Goal: Task Accomplishment & Management: Manage account settings

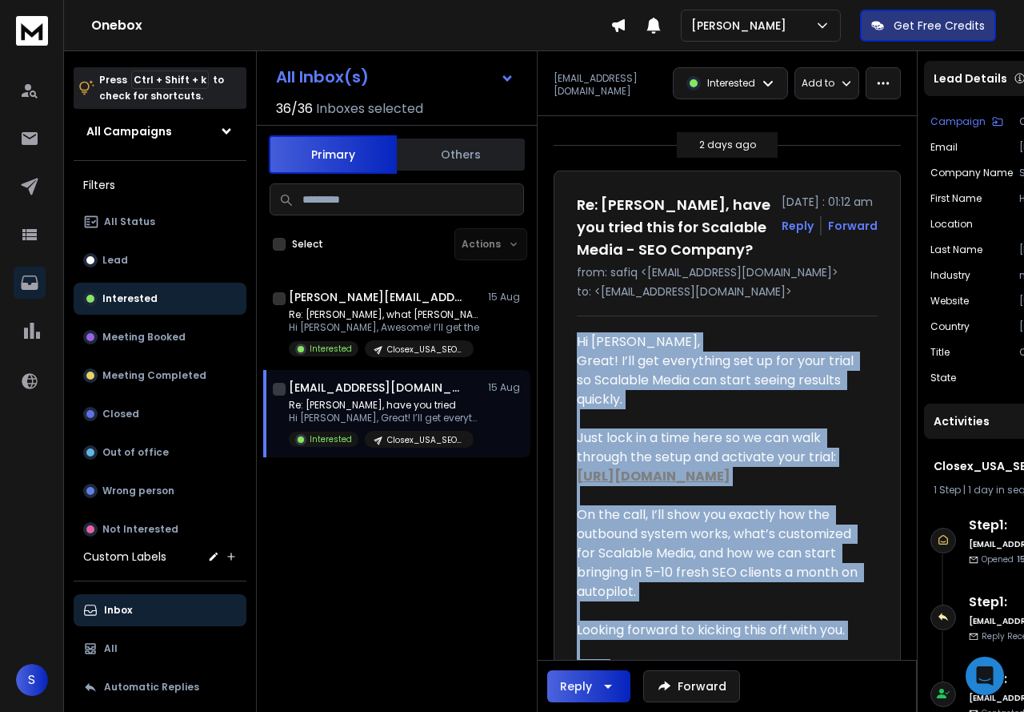
scroll to position [240, 0]
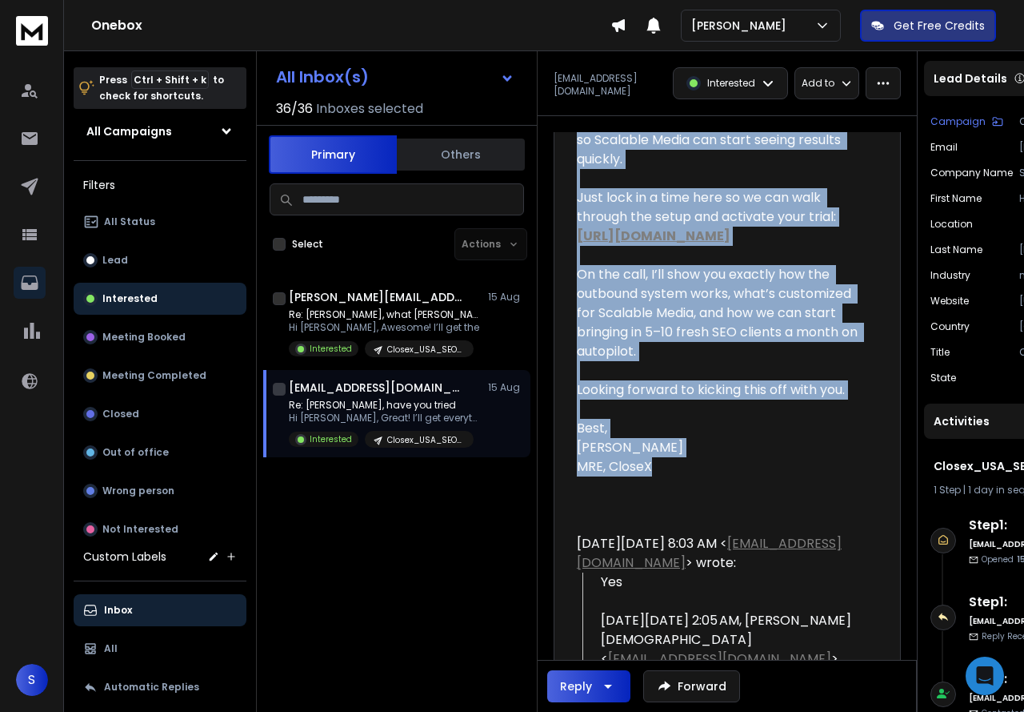
click at [756, 419] on div "Best, [PERSON_NAME], CloseX" at bounding box center [721, 448] width 288 height 58
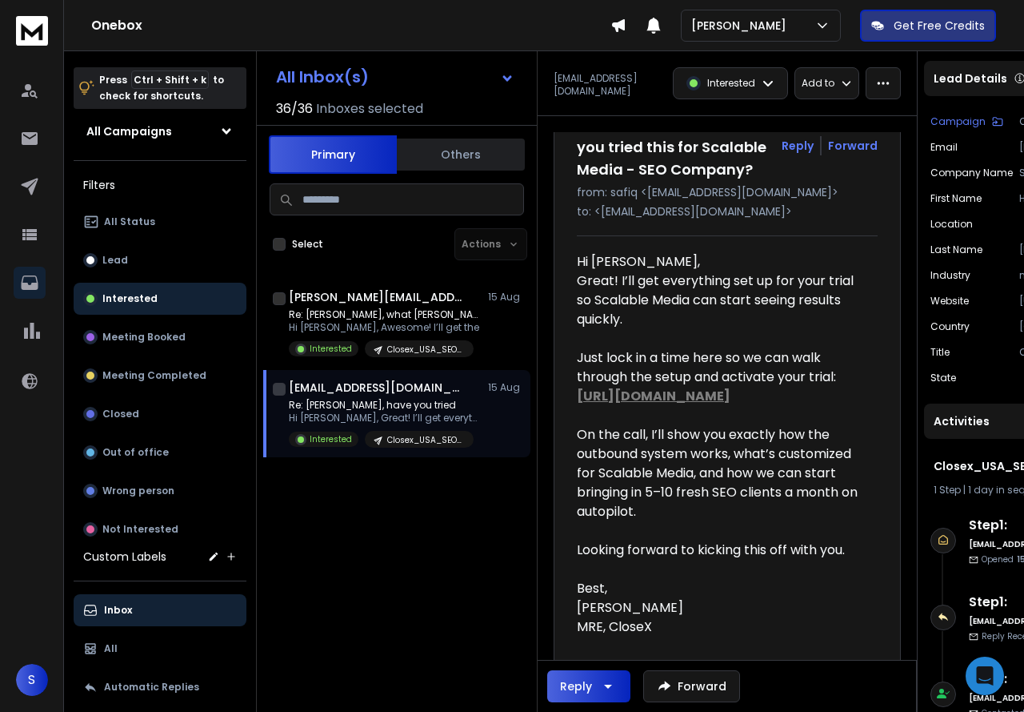
scroll to position [0, 0]
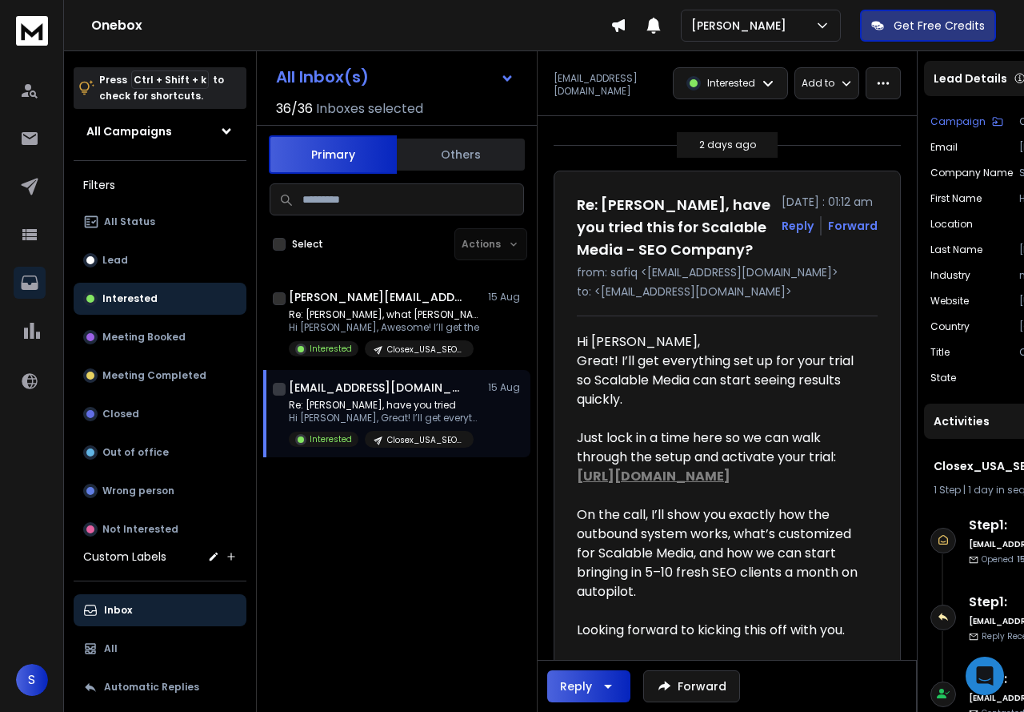
click at [718, 293] on p "to: <[EMAIL_ADDRESS][DOMAIN_NAME]>" at bounding box center [727, 291] width 301 height 16
click at [736, 293] on p "to: <[EMAIL_ADDRESS][DOMAIN_NAME]>" at bounding box center [727, 291] width 301 height 16
click at [621, 203] on h1 "Re: [PERSON_NAME], have you tried this for Scalable Media - SEO Company?" at bounding box center [674, 227] width 195 height 67
copy h1 "Haris"
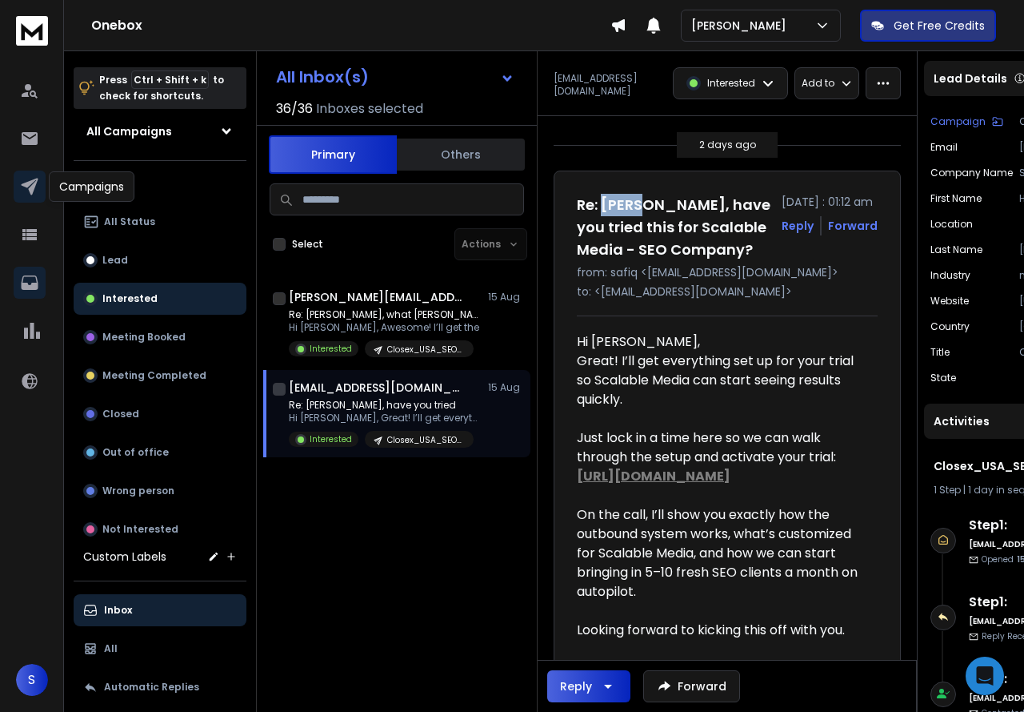
click at [25, 192] on icon at bounding box center [29, 186] width 19 height 19
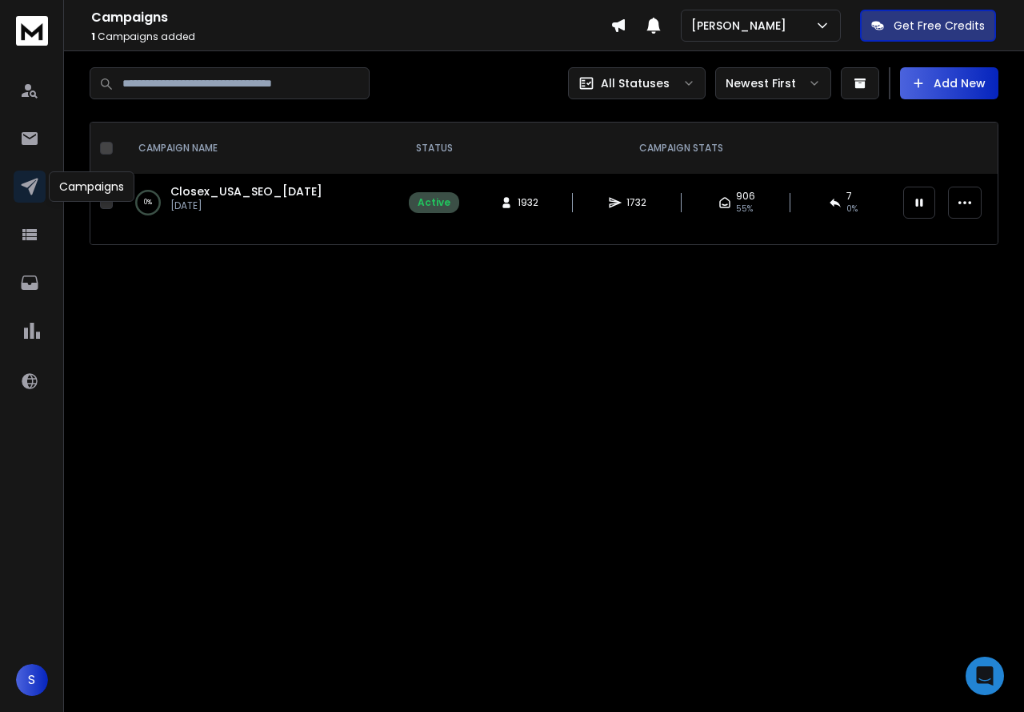
click at [248, 194] on span "Closex_USA_SEO_[DATE]" at bounding box center [246, 191] width 152 height 16
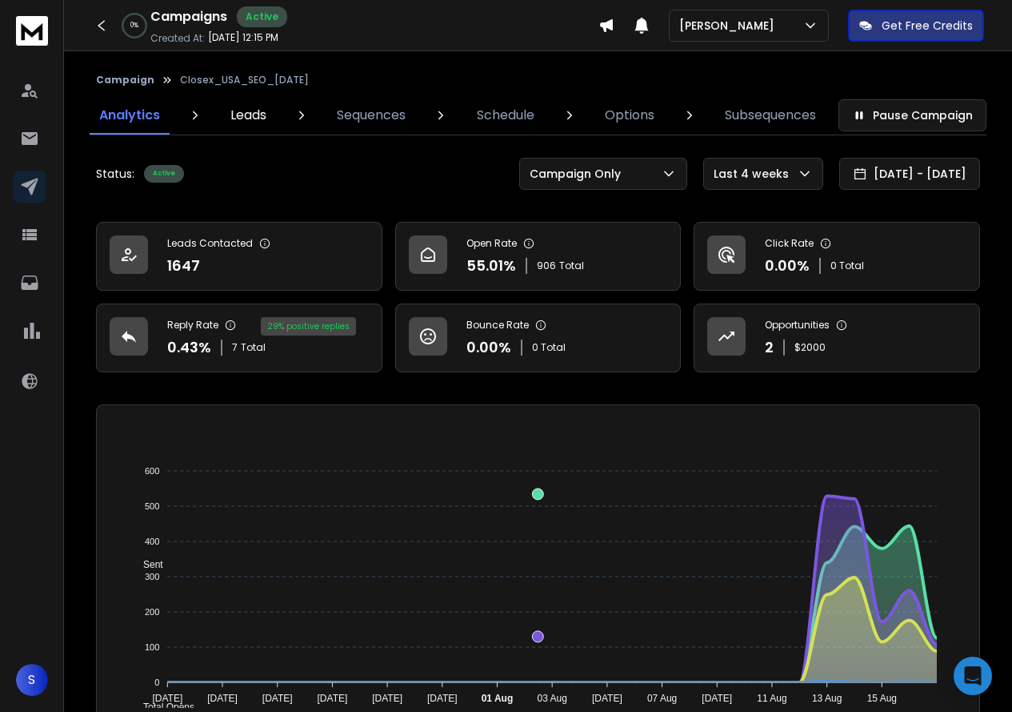
click at [261, 116] on p "Leads" at bounding box center [249, 115] width 36 height 19
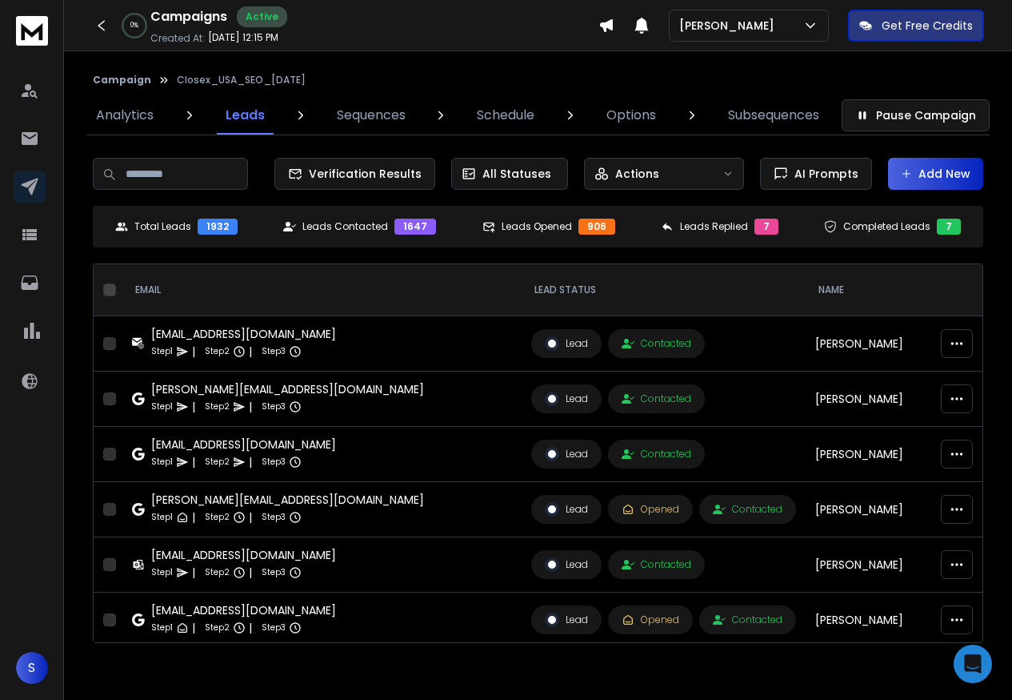
click at [190, 172] on input at bounding box center [170, 174] width 155 height 32
paste input "*****"
type input "*****"
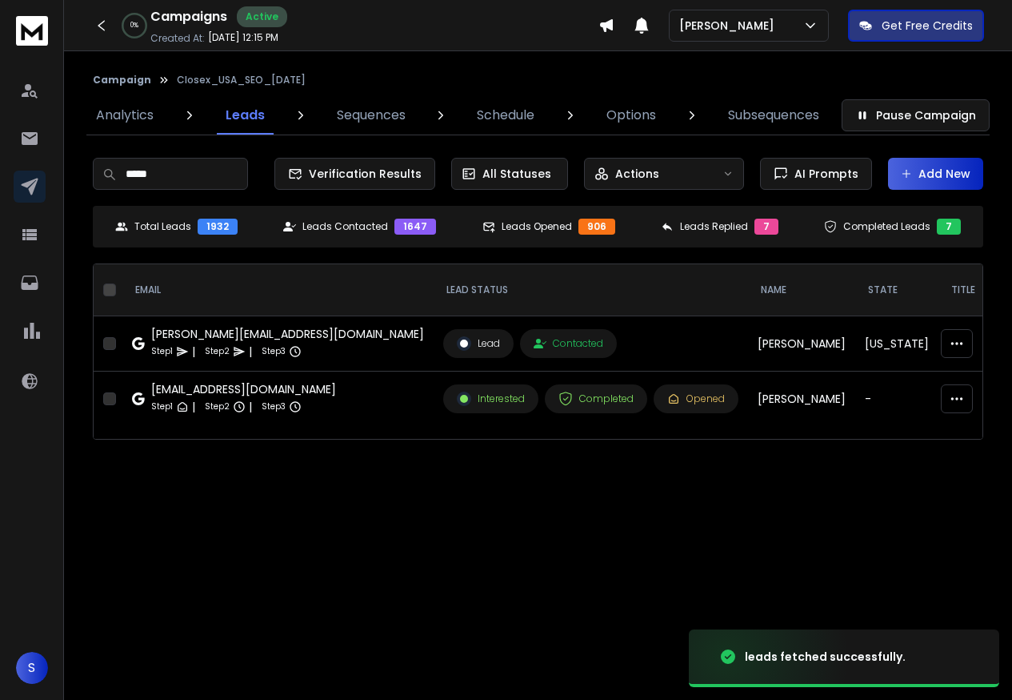
click at [856, 397] on td "-" at bounding box center [897, 398] width 83 height 55
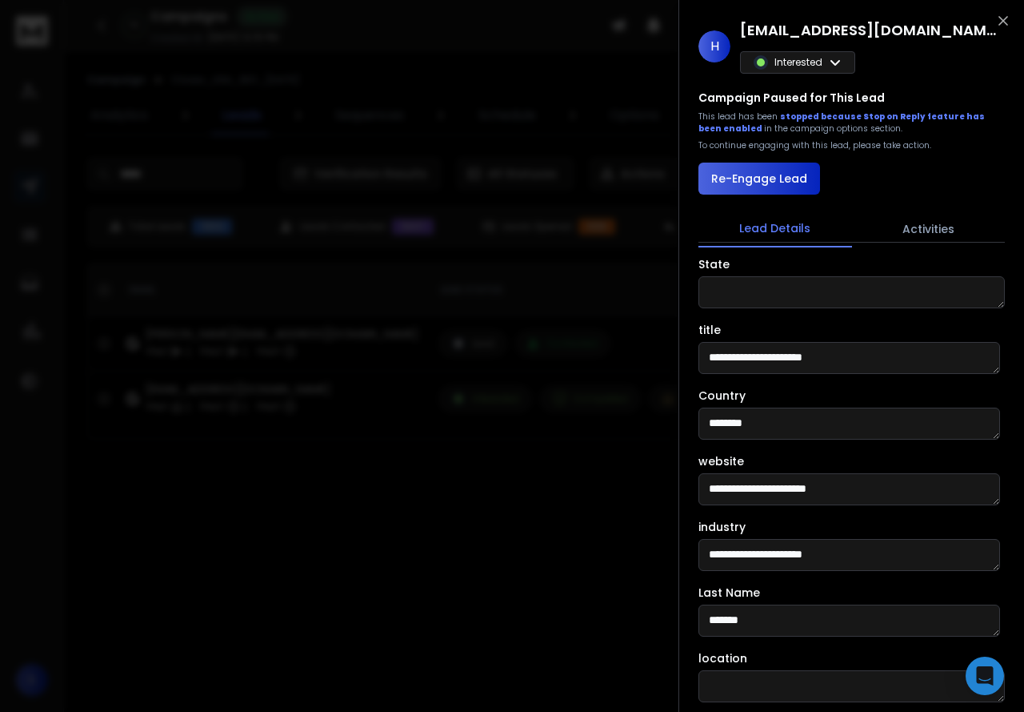
click at [492, 498] on div at bounding box center [512, 356] width 1024 height 712
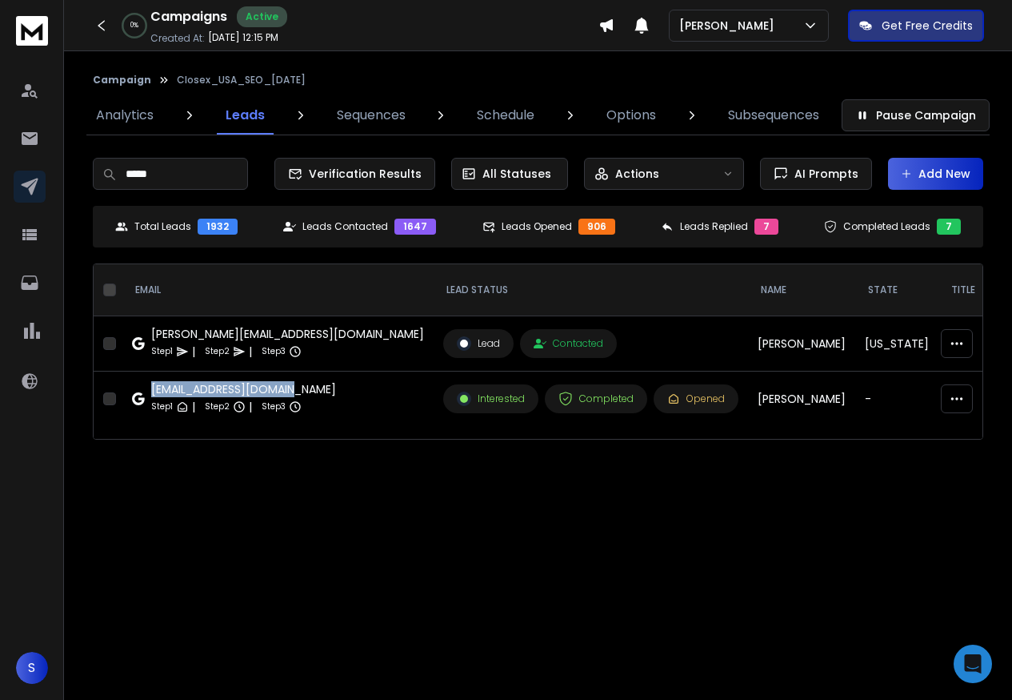
drag, startPoint x: 303, startPoint y: 384, endPoint x: 146, endPoint y: 391, distance: 156.2
click at [146, 391] on div "[EMAIL_ADDRESS][DOMAIN_NAME] Step 1 | Step 2 | Step 3" at bounding box center [278, 398] width 292 height 35
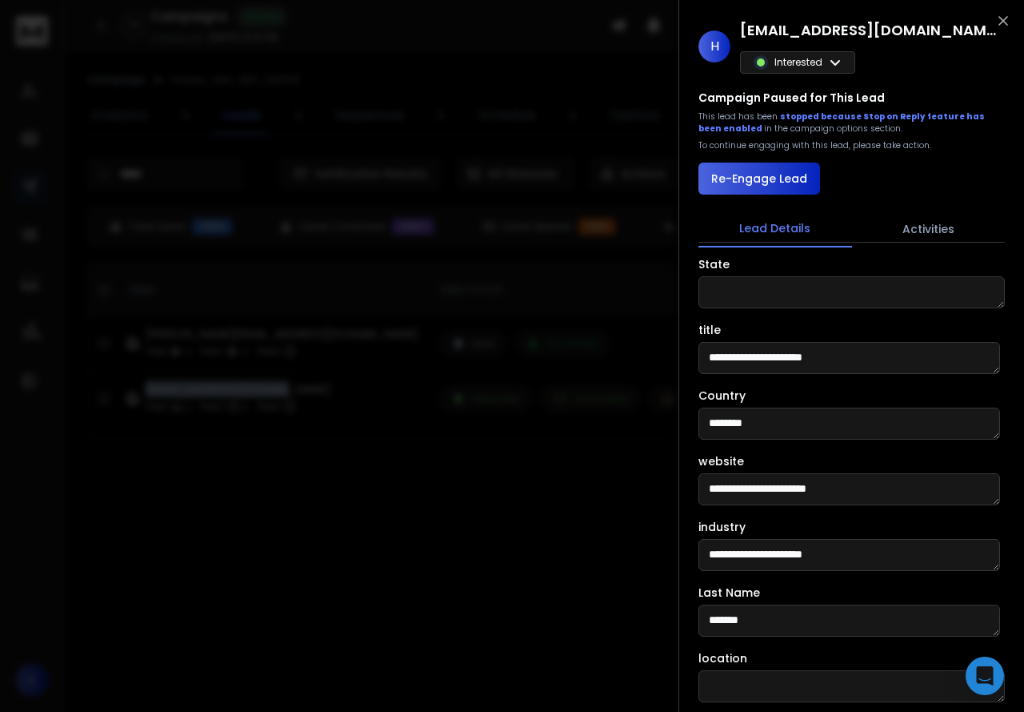
copy div "[EMAIL_ADDRESS][DOMAIN_NAME]"
click at [912, 227] on button "Activities" at bounding box center [929, 228] width 154 height 35
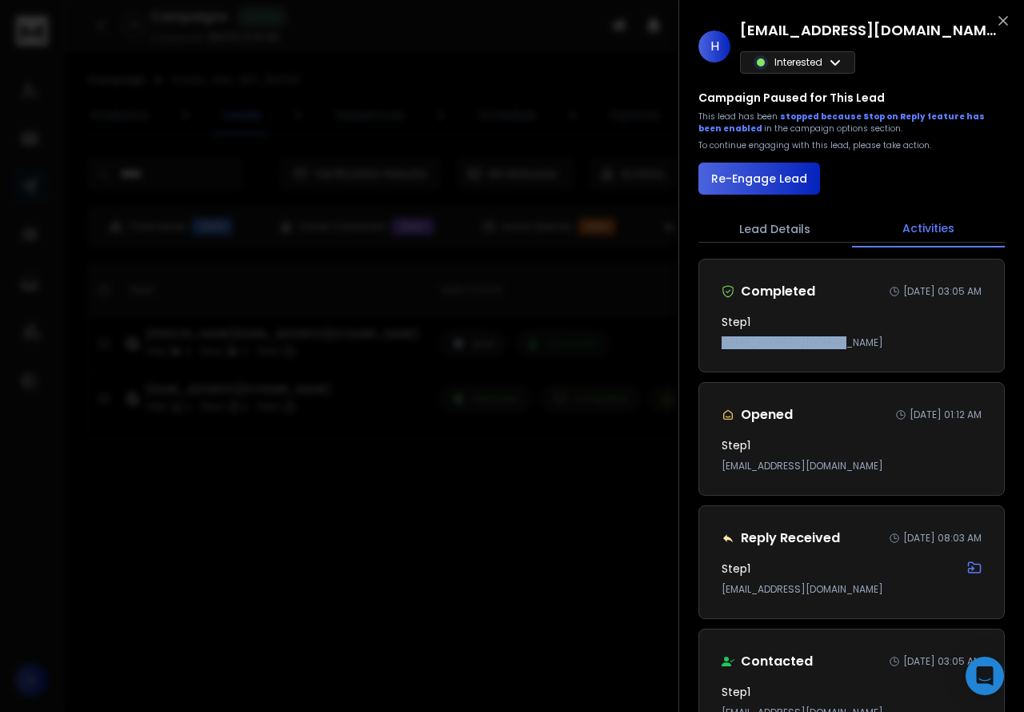
drag, startPoint x: 851, startPoint y: 342, endPoint x: 720, endPoint y: 345, distance: 131.3
click at [720, 345] on div "Completed [DATE] 03:05 AM Step 1 [EMAIL_ADDRESS][DOMAIN_NAME]" at bounding box center [852, 316] width 307 height 114
copy p "[EMAIL_ADDRESS][DOMAIN_NAME]"
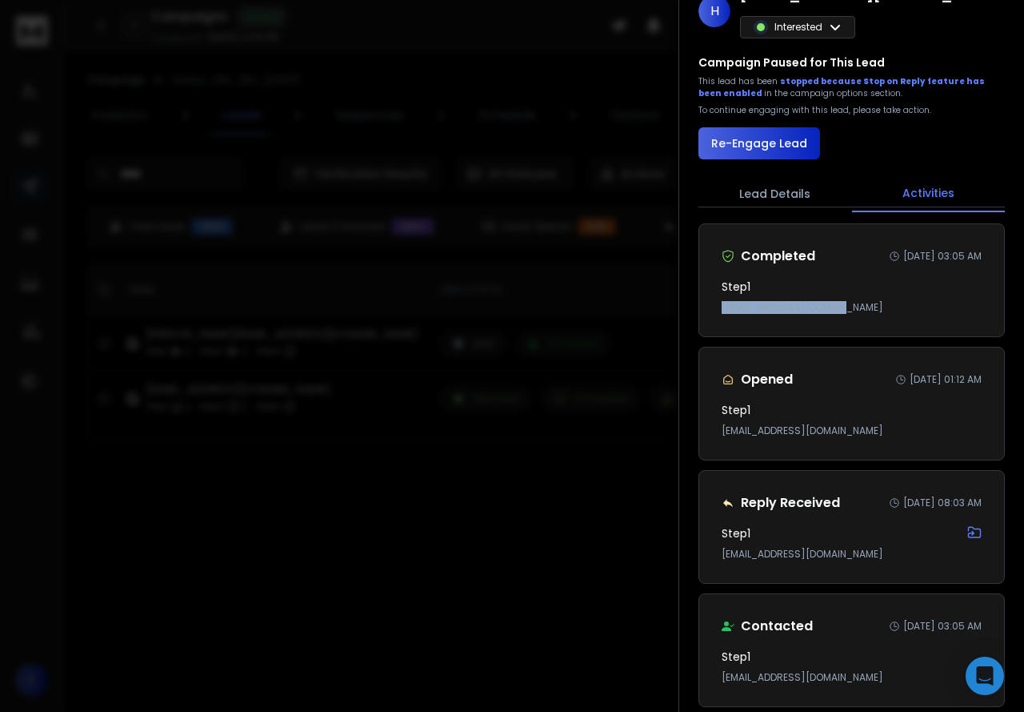
scroll to position [50, 0]
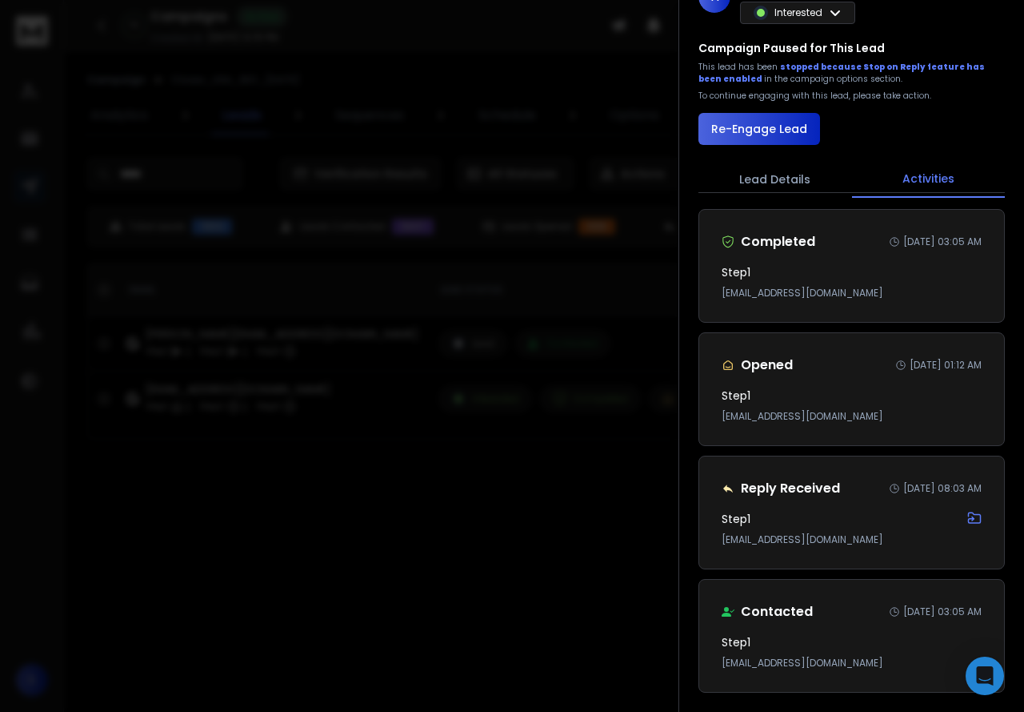
click at [892, 411] on p "[EMAIL_ADDRESS][DOMAIN_NAME]" at bounding box center [852, 416] width 260 height 13
click at [787, 176] on button "Lead Details" at bounding box center [776, 179] width 154 height 35
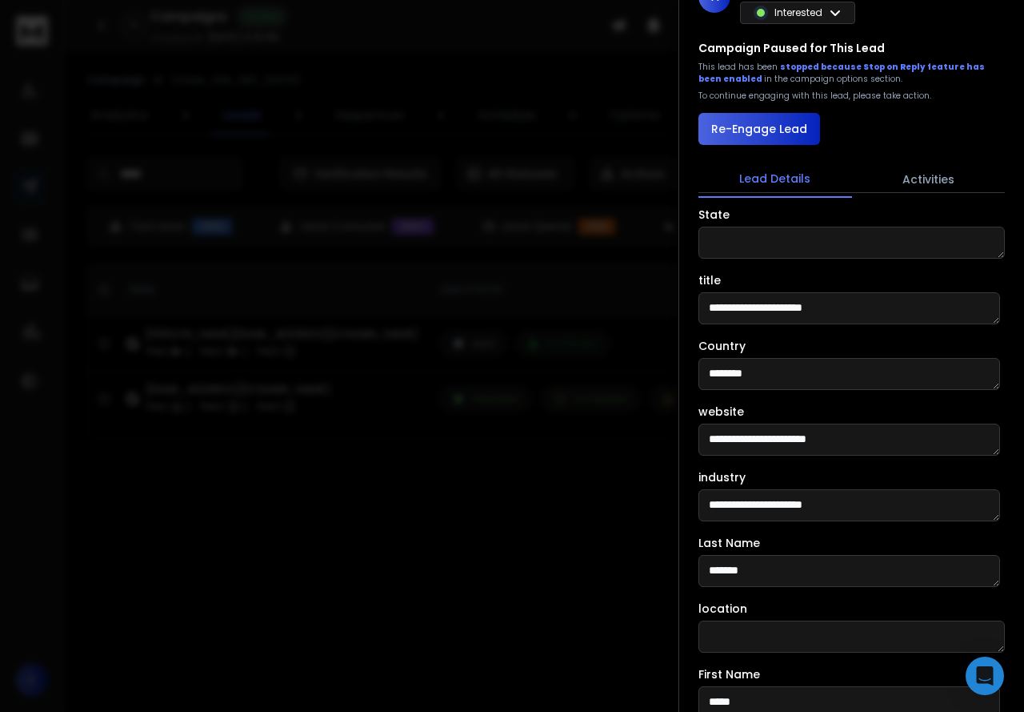
click at [925, 183] on button "Activities" at bounding box center [929, 179] width 154 height 35
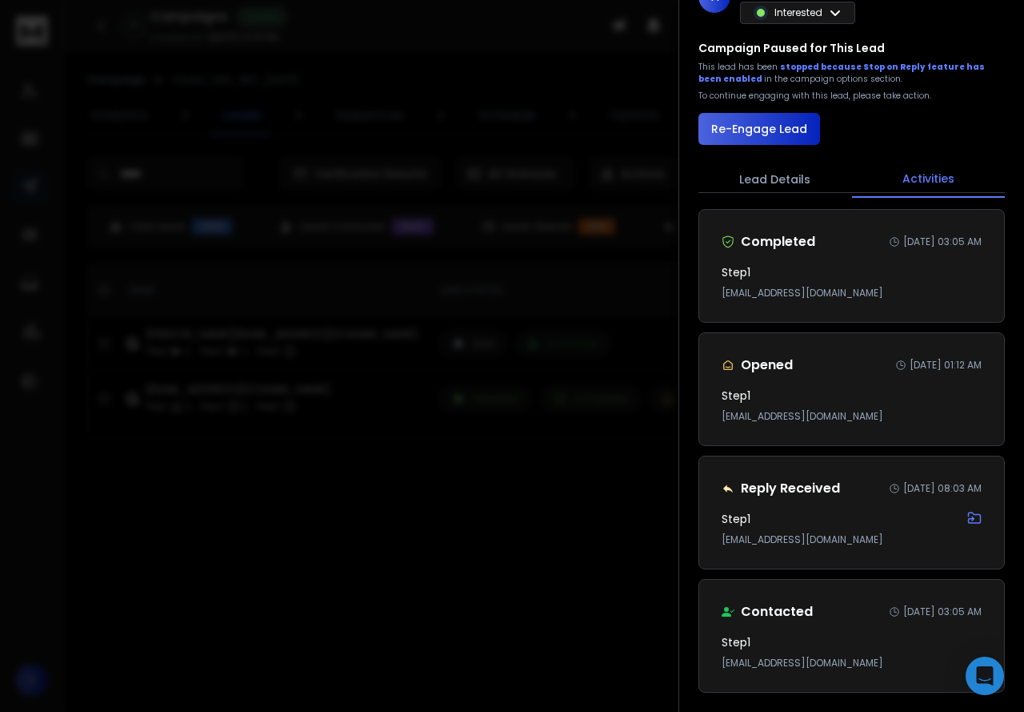
click at [542, 555] on div at bounding box center [512, 356] width 1024 height 712
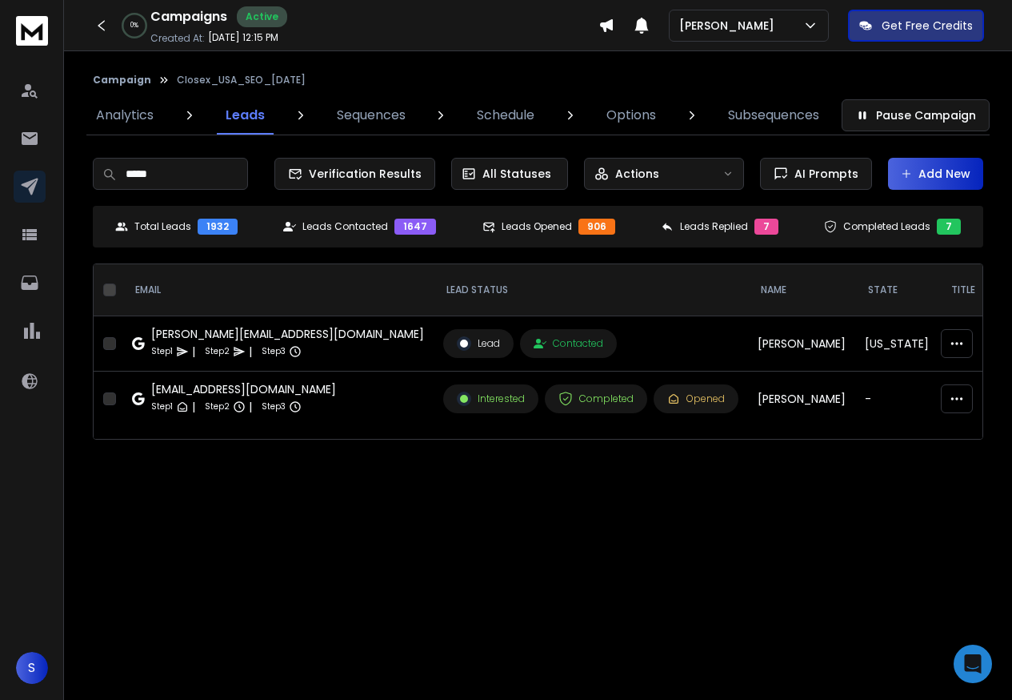
click at [544, 340] on div "Lead Contacted" at bounding box center [590, 343] width 295 height 29
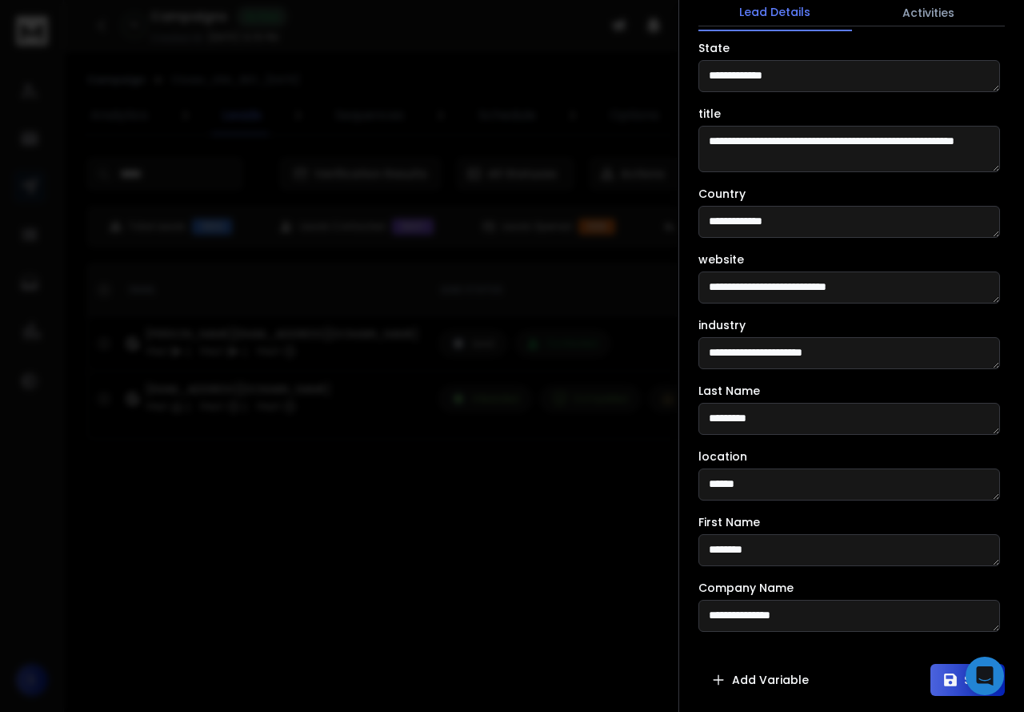
scroll to position [98, 0]
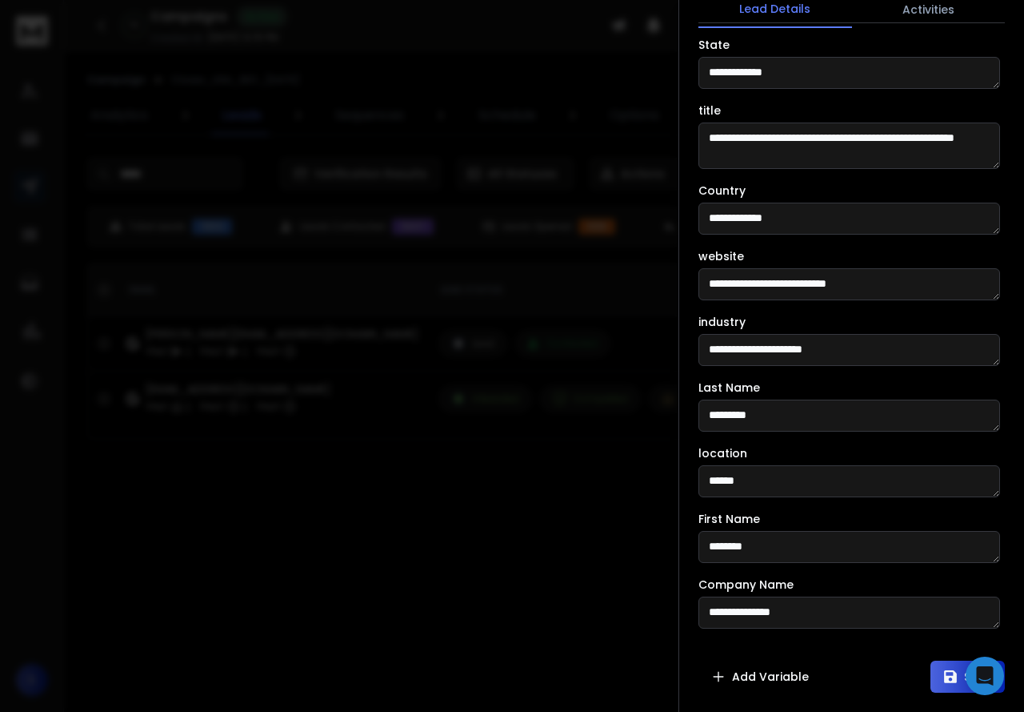
click at [468, 560] on div at bounding box center [512, 356] width 1024 height 712
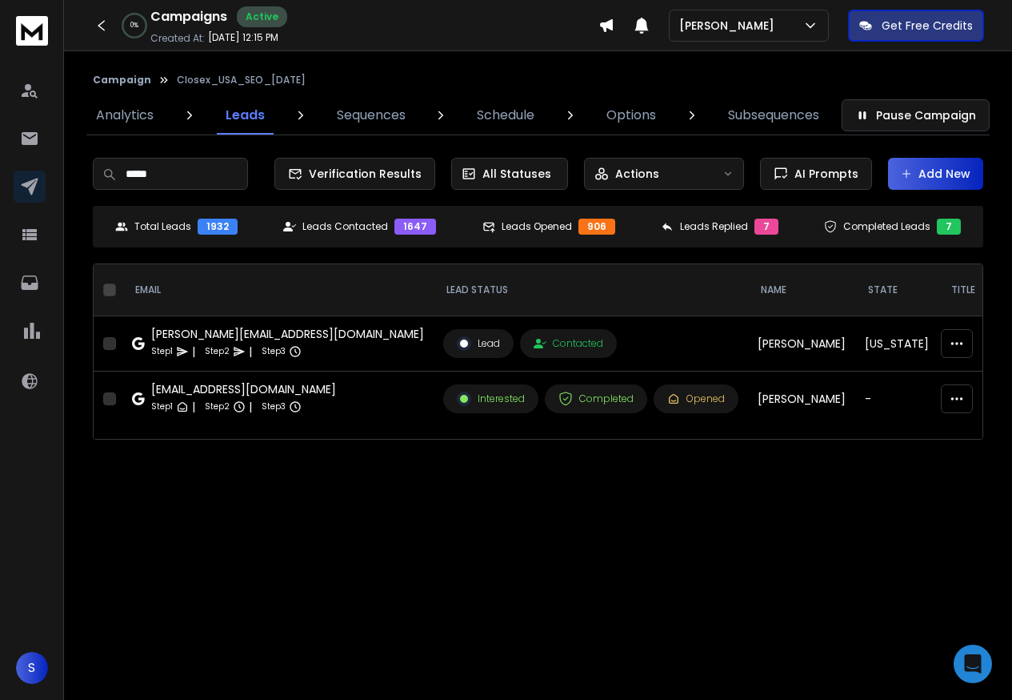
click at [38, 30] on img at bounding box center [32, 31] width 32 height 30
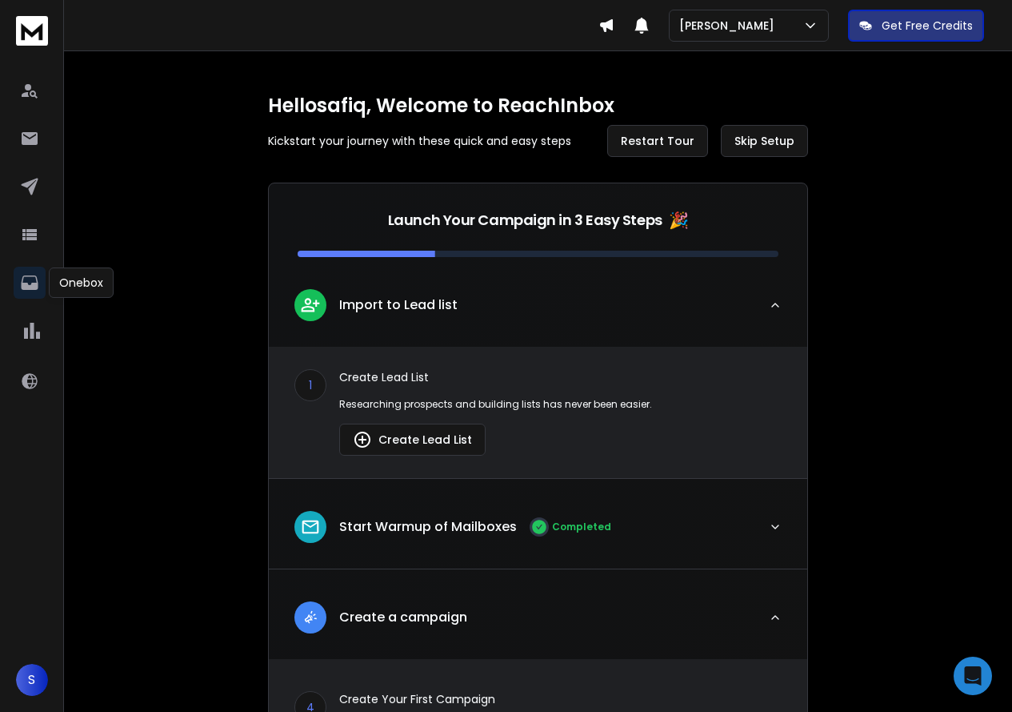
click at [30, 286] on icon at bounding box center [29, 282] width 17 height 14
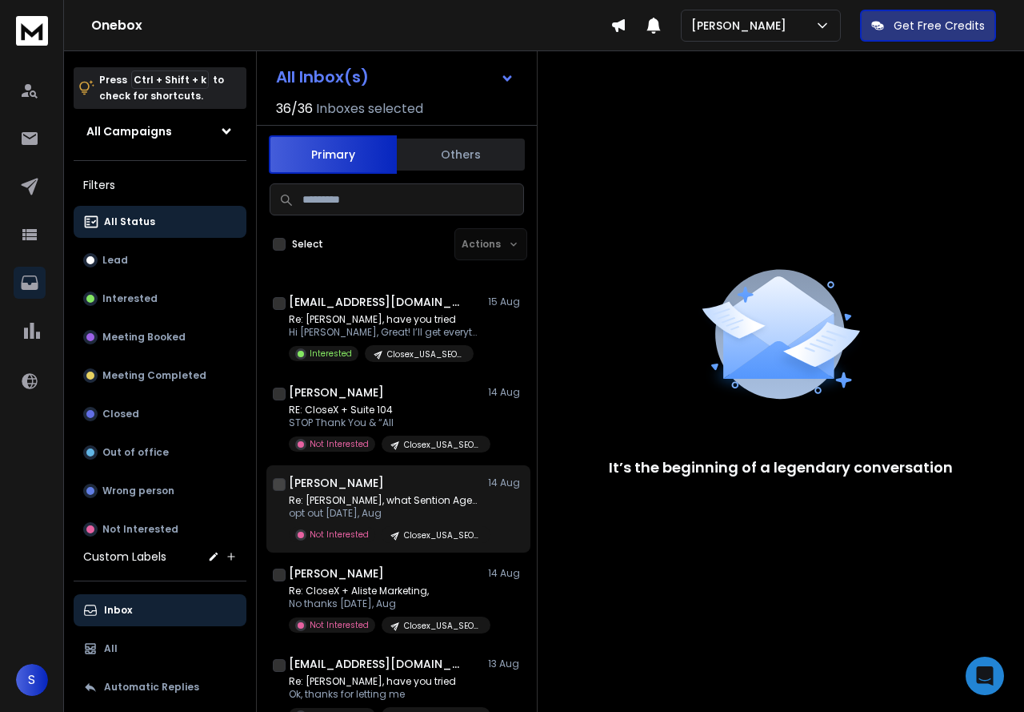
scroll to position [148, 0]
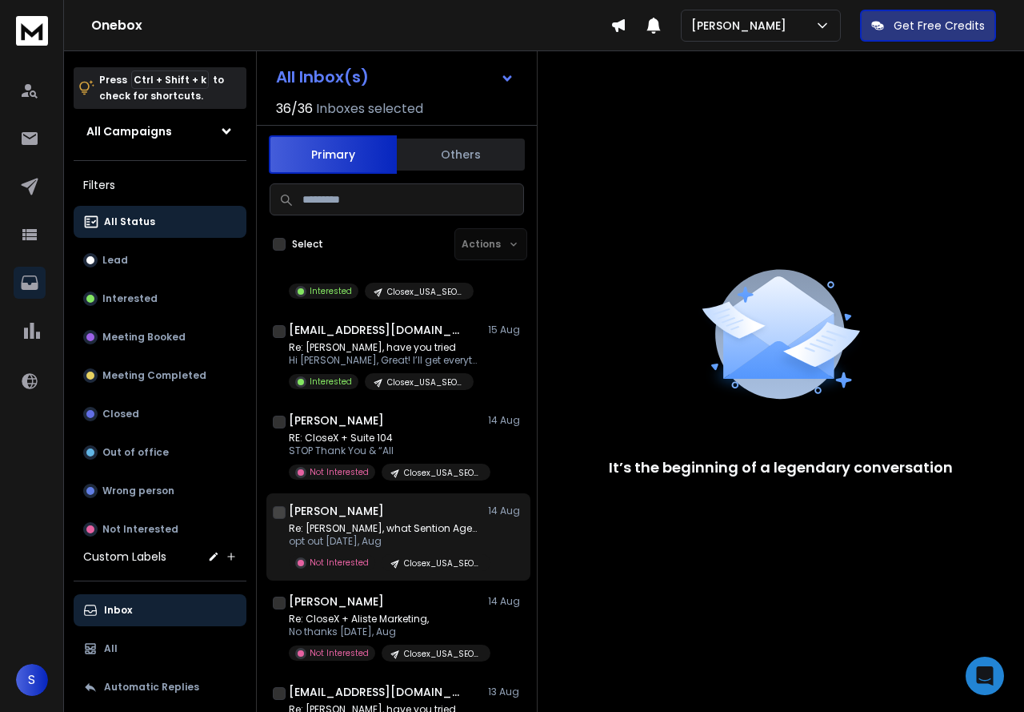
click at [412, 517] on div "[PERSON_NAME] [DATE]" at bounding box center [406, 511] width 235 height 16
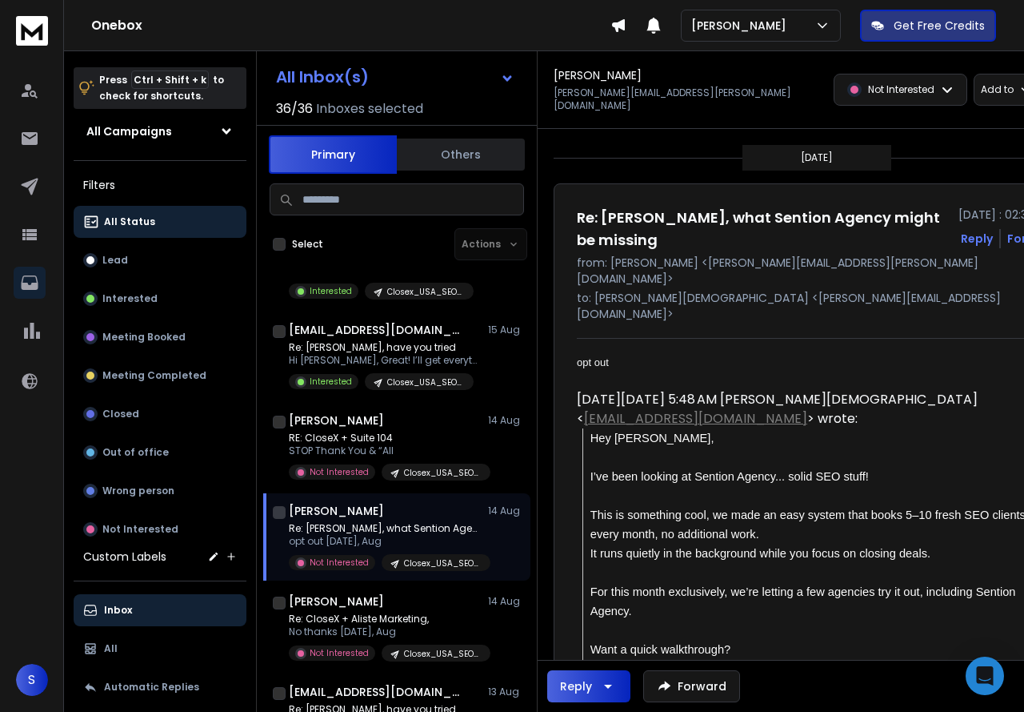
scroll to position [212, 0]
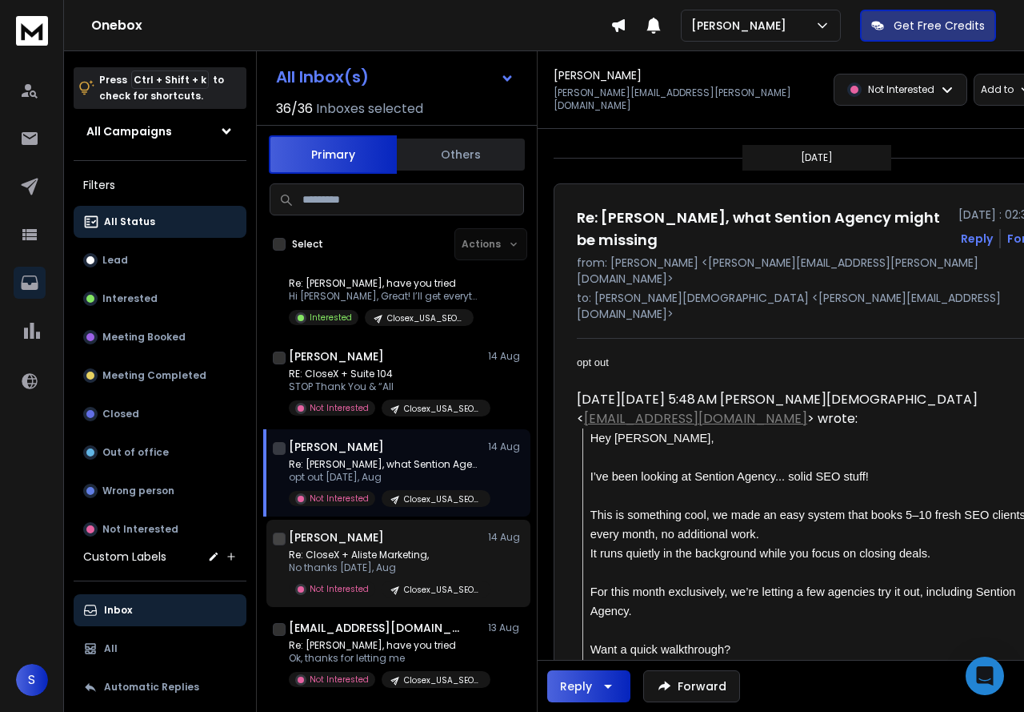
click at [402, 545] on div "[PERSON_NAME] [DATE] Re: CloseX + Aliste Marketing, No thanks [DATE], Aug Not I…" at bounding box center [406, 563] width 235 height 68
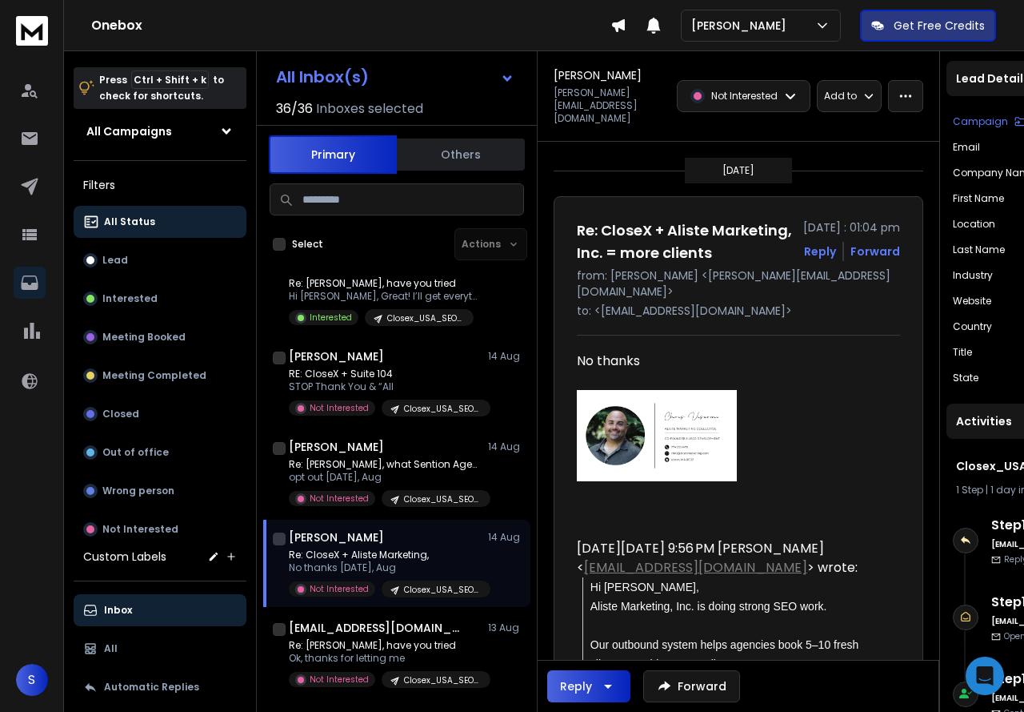
scroll to position [12, 0]
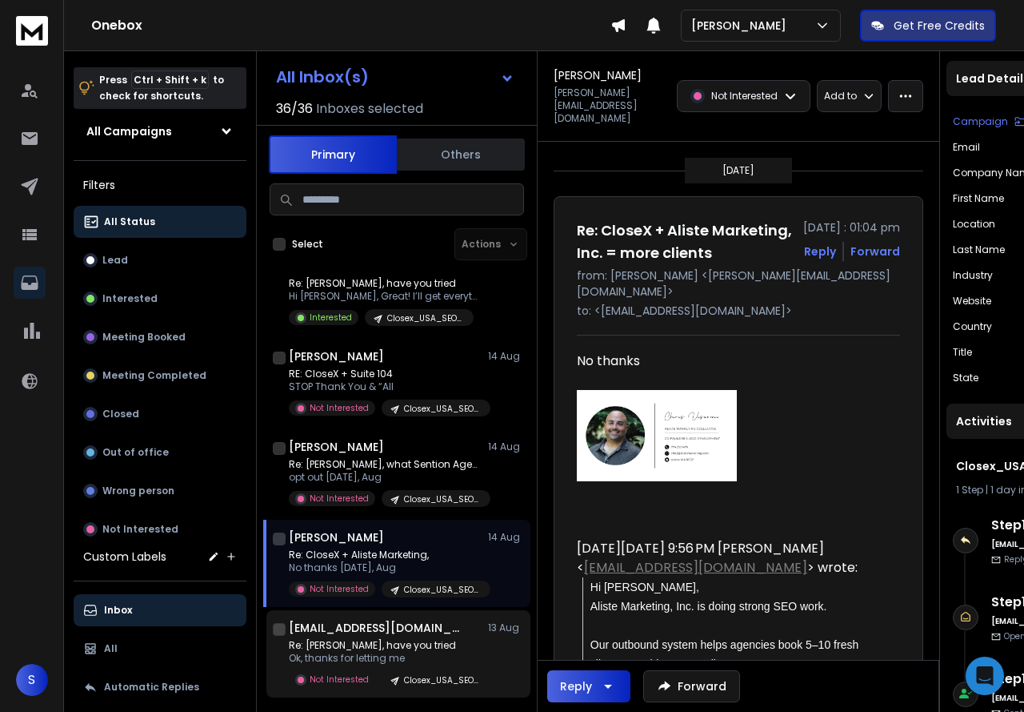
click at [387, 619] on h1 "[EMAIL_ADDRESS][DOMAIN_NAME]" at bounding box center [377, 627] width 176 height 16
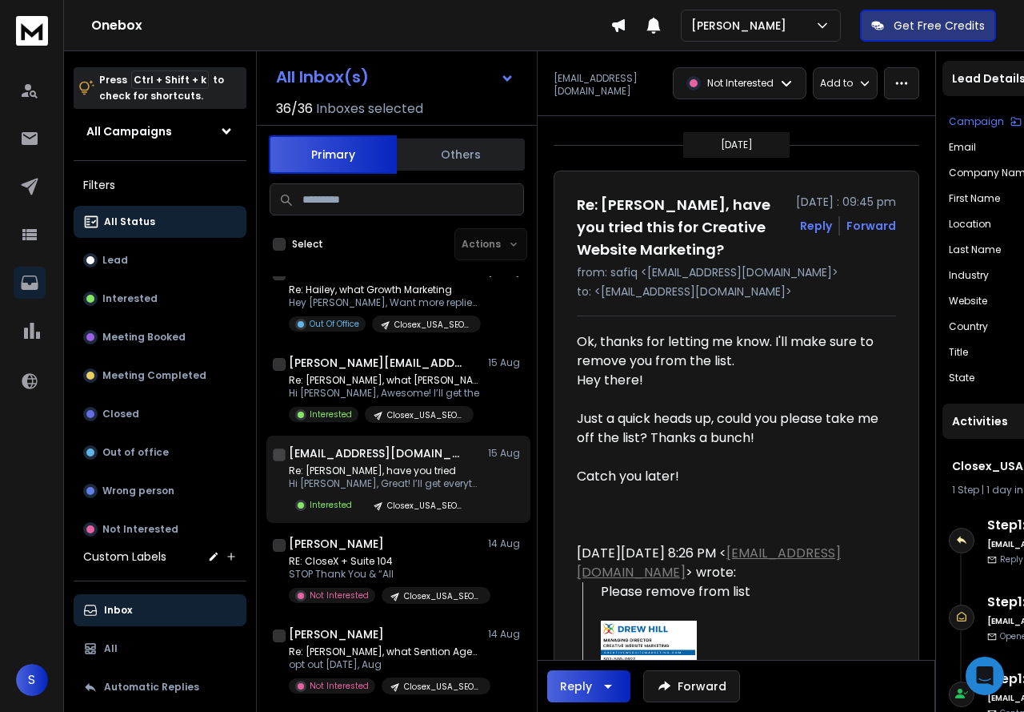
scroll to position [0, 0]
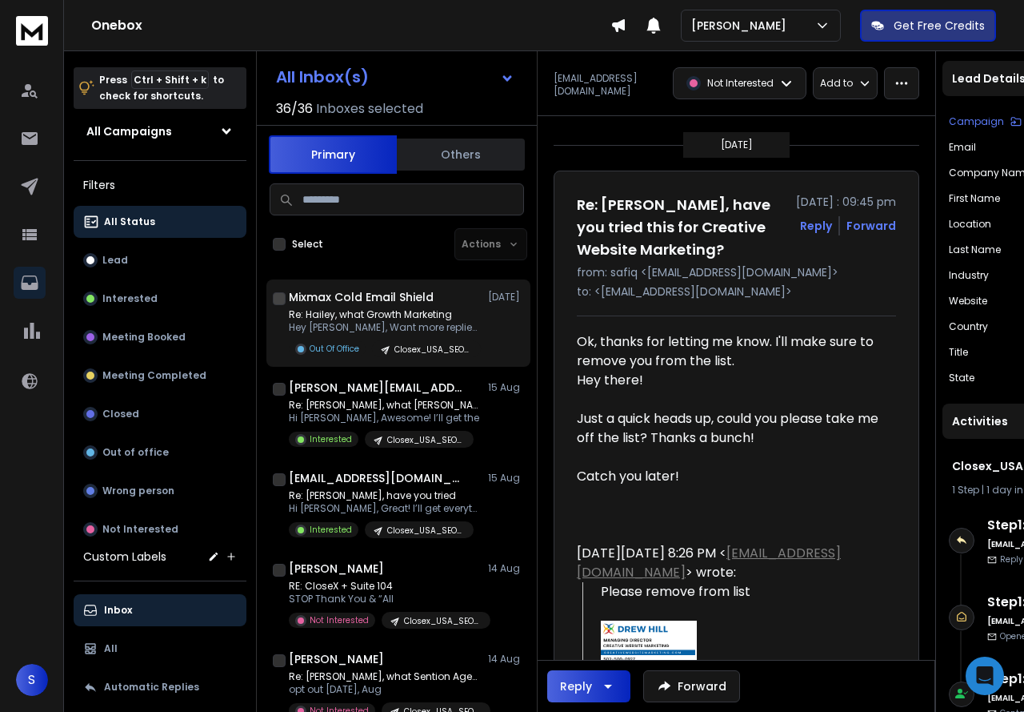
click at [372, 298] on h1 "Mixmax Cold Email Shield" at bounding box center [361, 297] width 145 height 16
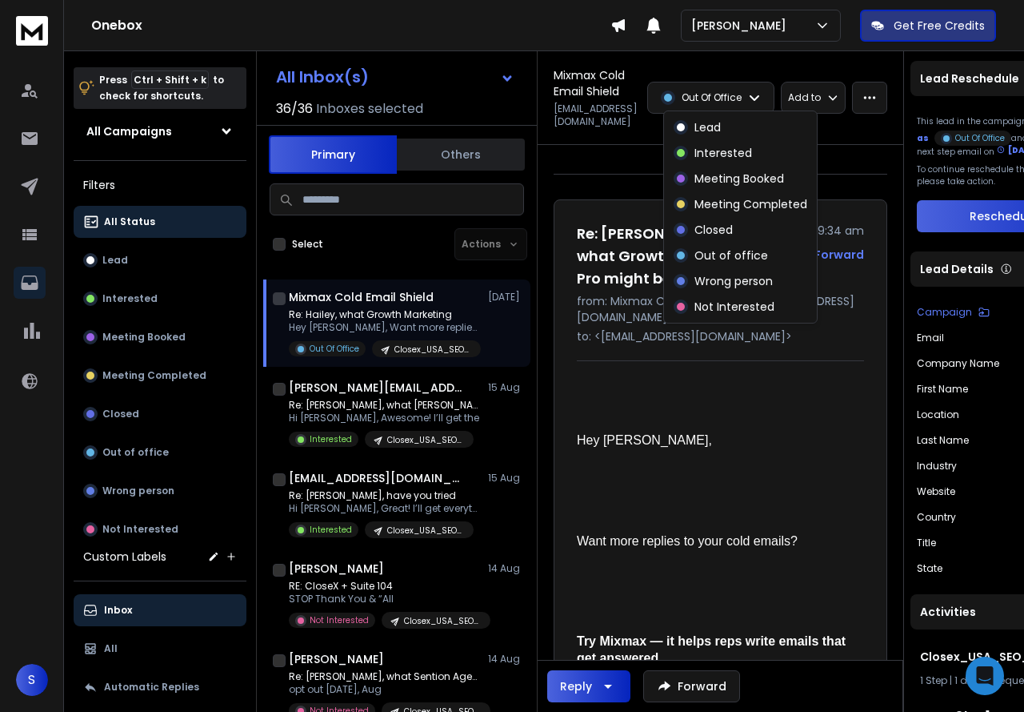
click at [722, 91] on p "Out Of Office" at bounding box center [712, 97] width 60 height 13
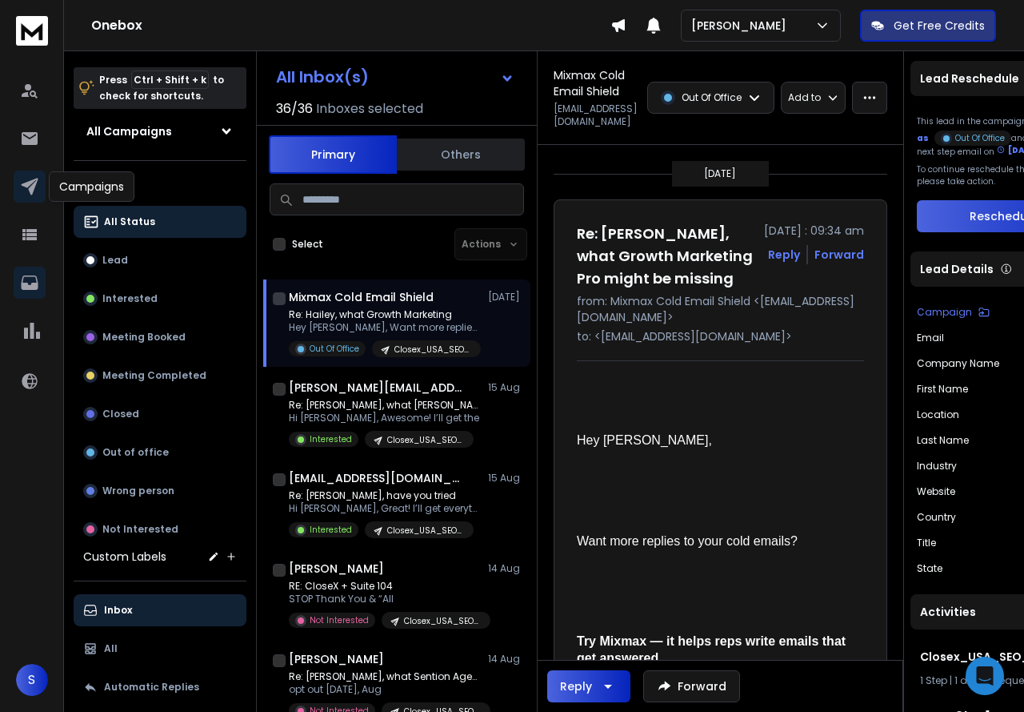
click at [34, 198] on link at bounding box center [30, 186] width 32 height 32
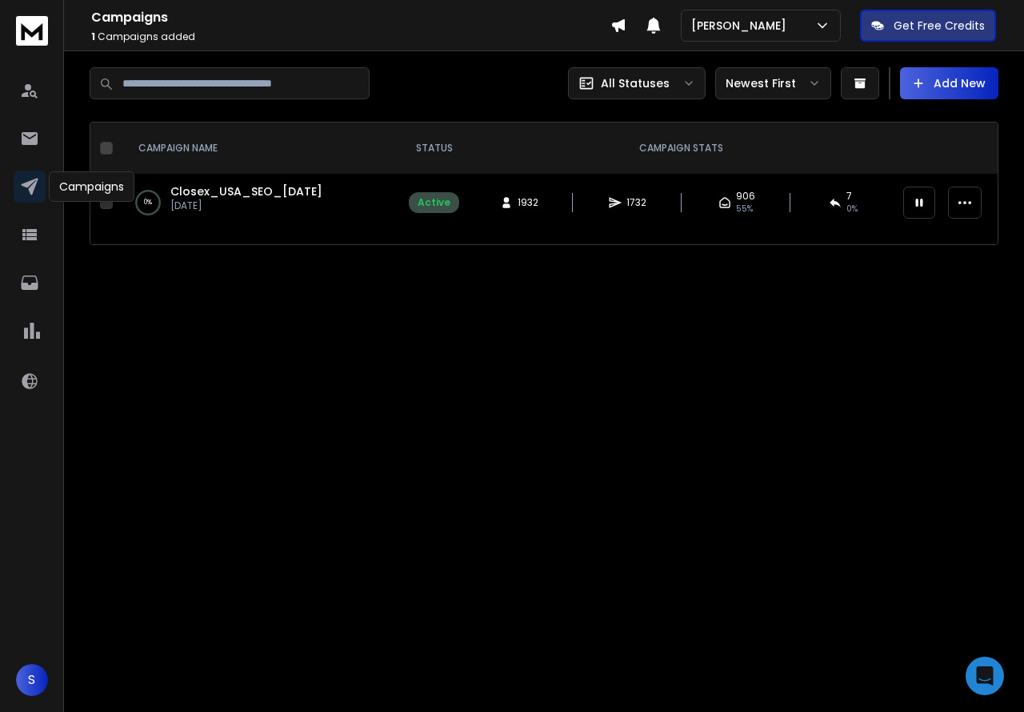
click at [22, 38] on img at bounding box center [32, 31] width 32 height 30
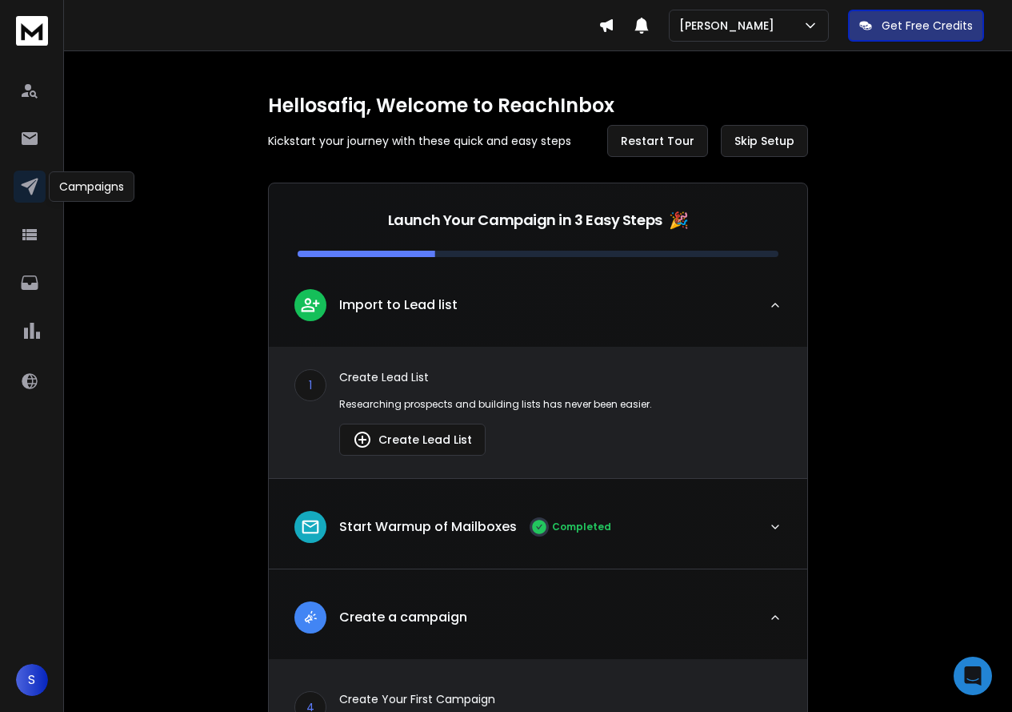
click at [31, 190] on icon at bounding box center [29, 186] width 17 height 17
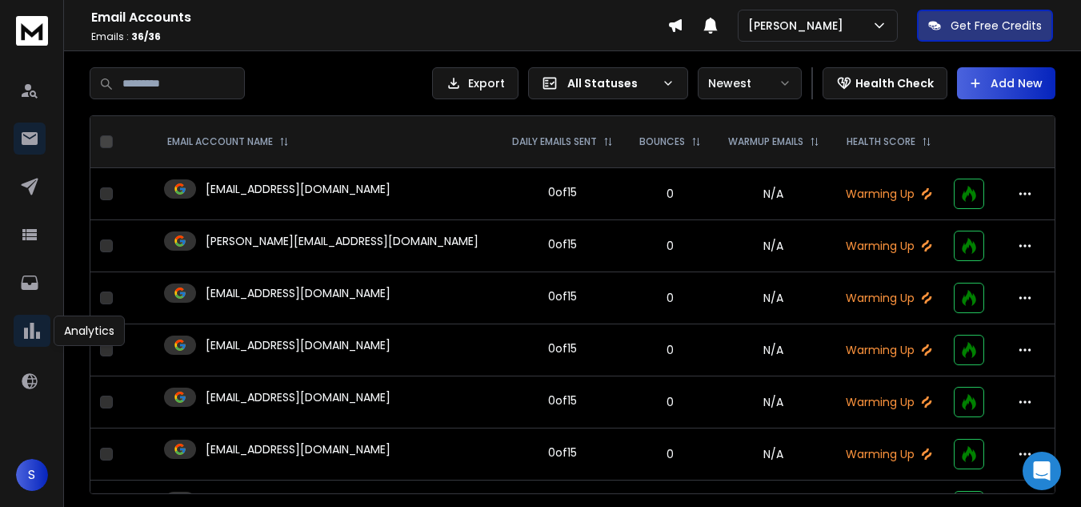
click at [26, 336] on icon at bounding box center [32, 331] width 16 height 16
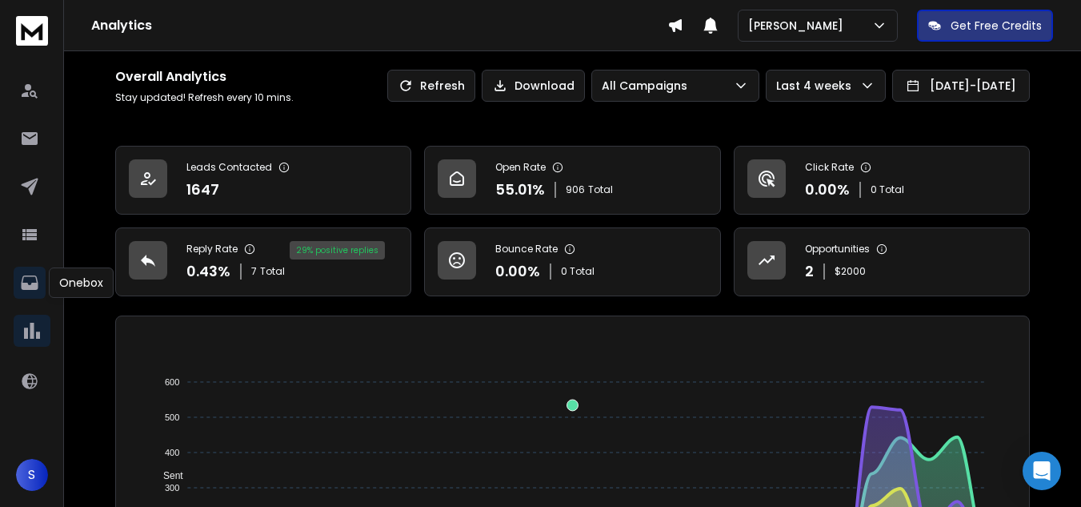
click at [34, 284] on icon at bounding box center [29, 282] width 17 height 14
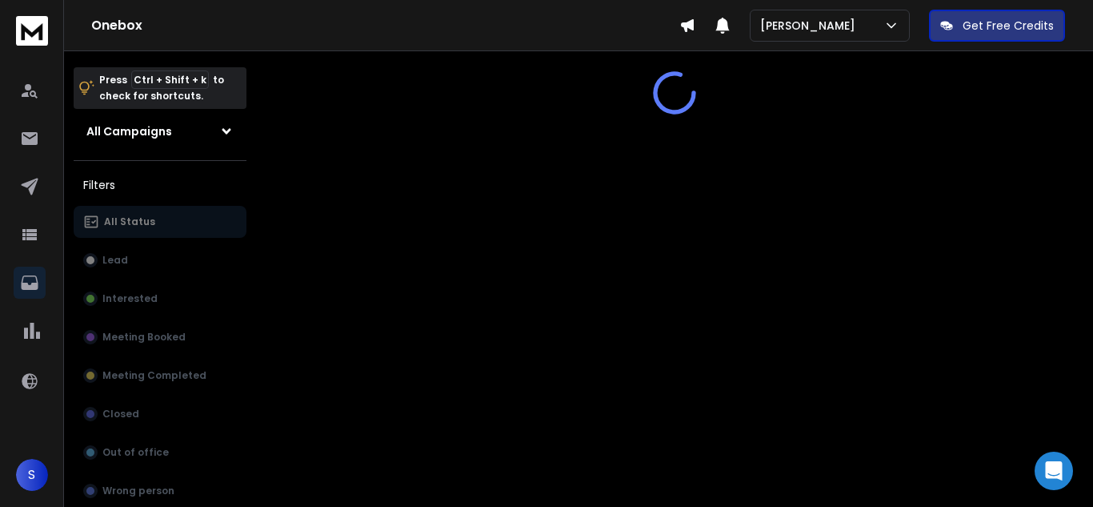
click at [150, 294] on div "All Status Lead Interested Meeting Booked Meeting Completed Closed Out of offic…" at bounding box center [160, 375] width 173 height 339
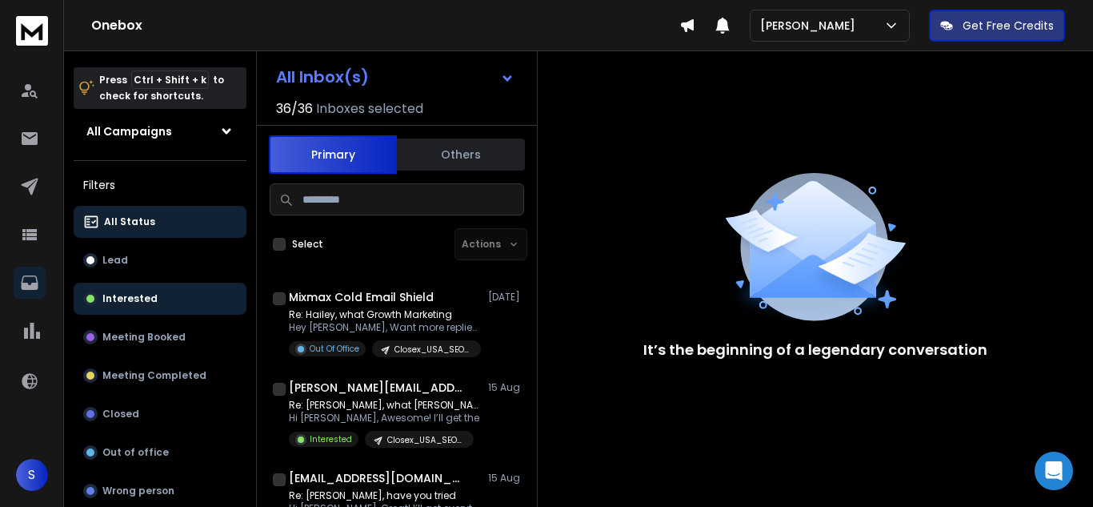
click at [146, 299] on p "Interested" at bounding box center [129, 298] width 55 height 13
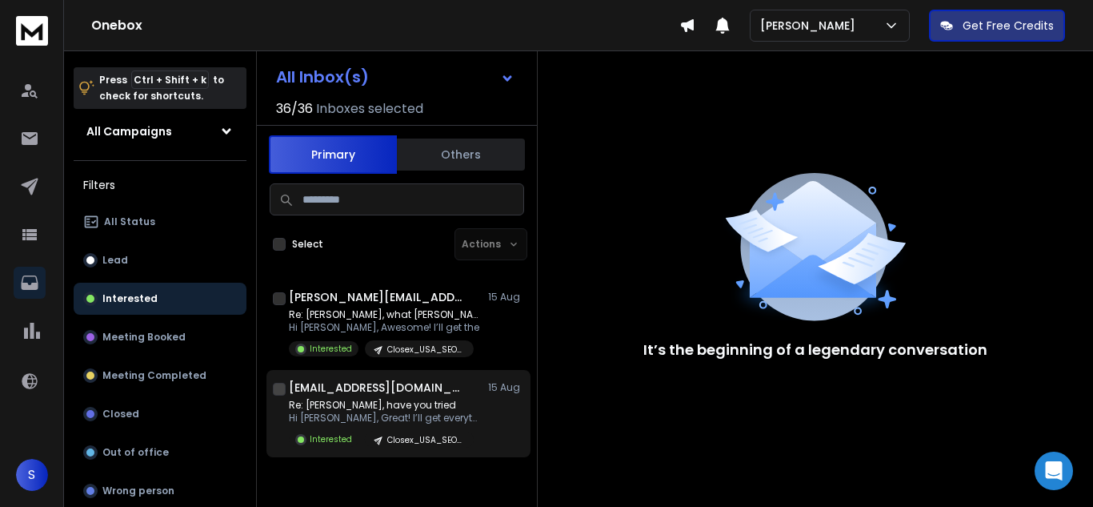
click at [426, 386] on h1 "[EMAIL_ADDRESS][DOMAIN_NAME]" at bounding box center [377, 387] width 176 height 16
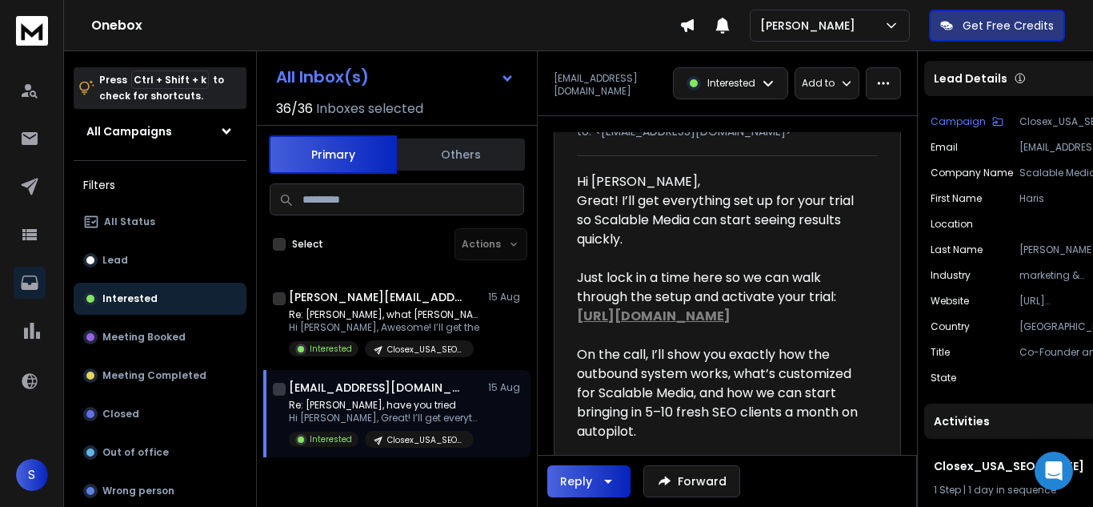
scroll to position [80, 0]
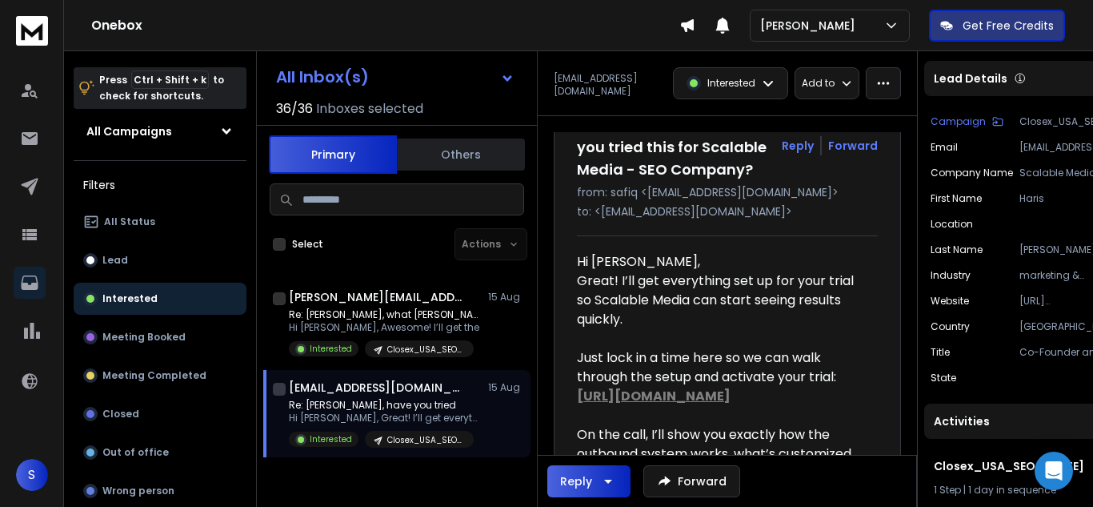
click at [610, 259] on div "Hi [PERSON_NAME]," at bounding box center [721, 261] width 288 height 19
copy div "Haris"
click at [773, 271] on div "Great! I’ll get everything set up for your trial so Scalable Media can start se…" at bounding box center [721, 300] width 288 height 58
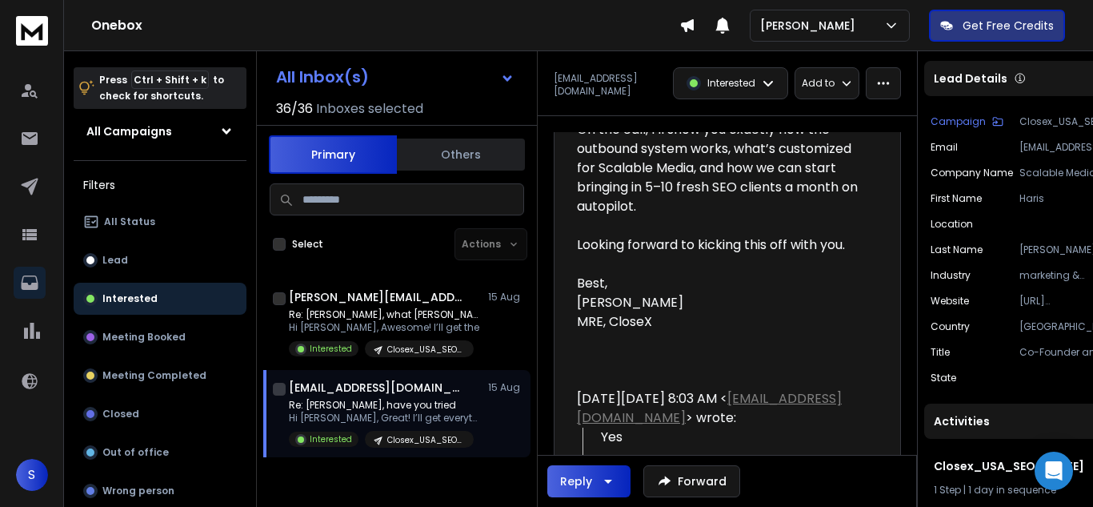
scroll to position [320, 0]
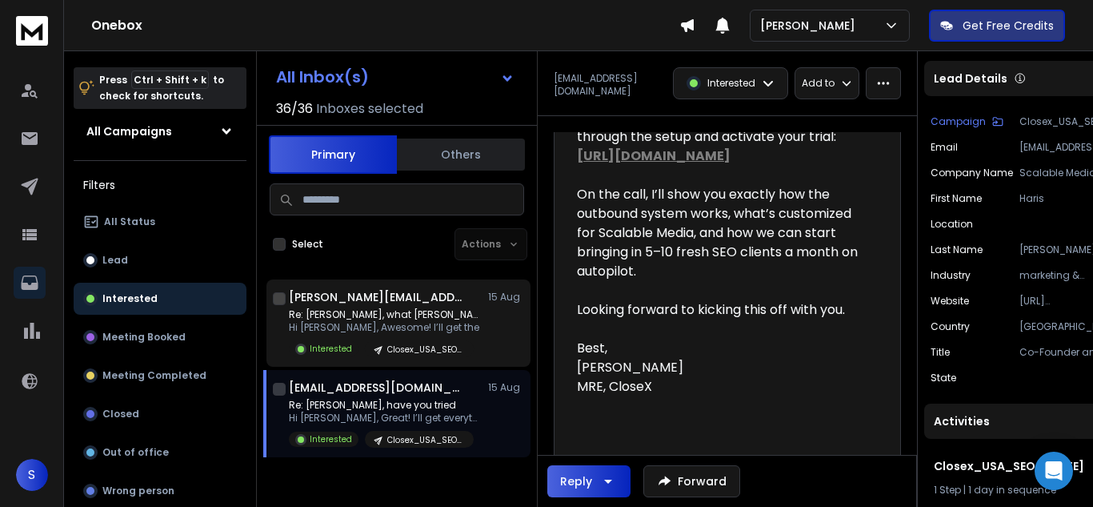
click at [382, 313] on p "Re: [PERSON_NAME], what [PERSON_NAME] might" at bounding box center [385, 314] width 192 height 13
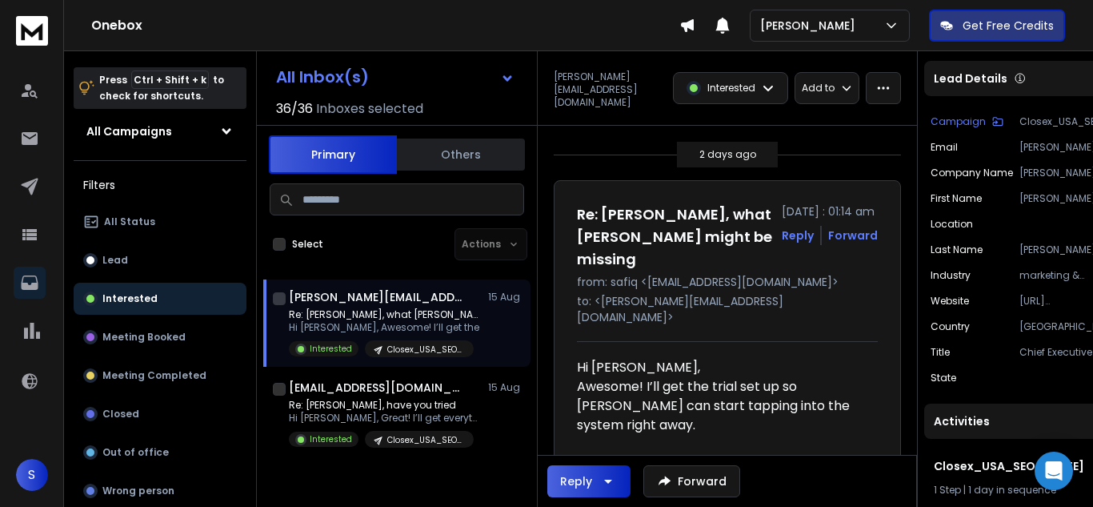
click at [1013, 169] on p "Company Name" at bounding box center [972, 172] width 82 height 13
click at [982, 194] on p "First Name" at bounding box center [956, 198] width 51 height 13
click at [1021, 419] on div "Activities" at bounding box center [1019, 420] width 191 height 35
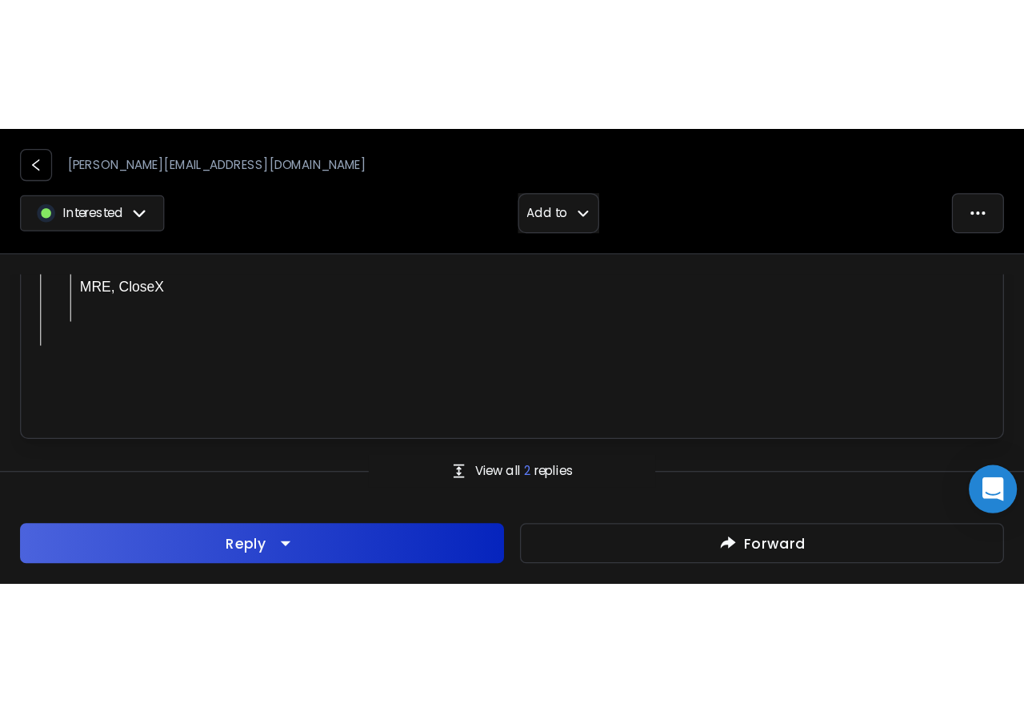
scroll to position [973, 0]
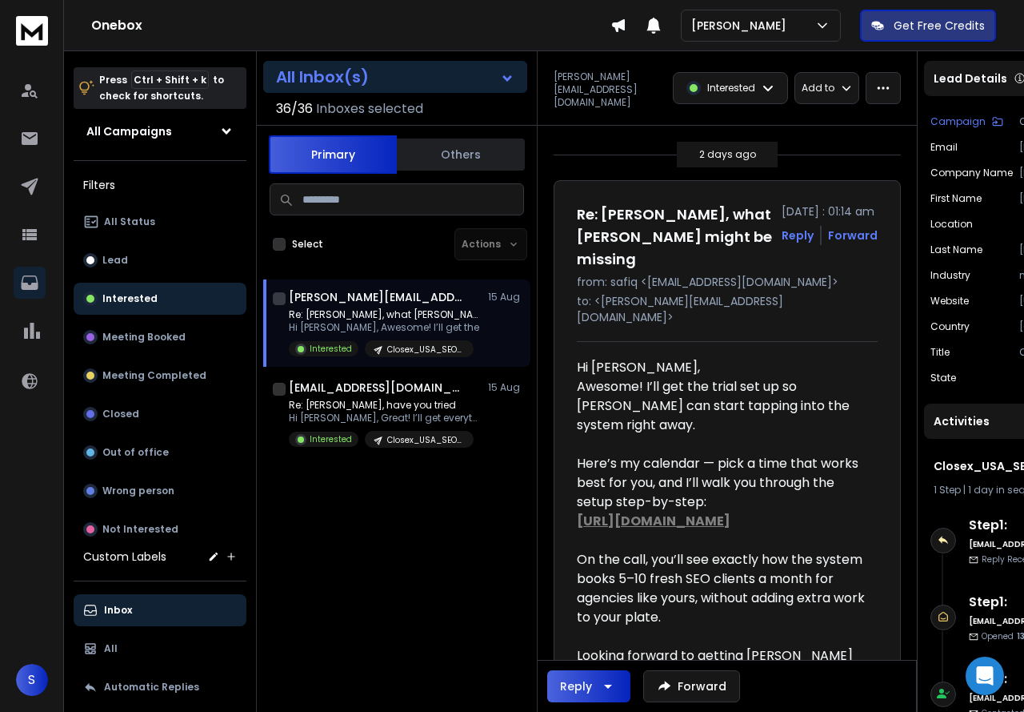
click at [508, 78] on icon at bounding box center [507, 78] width 14 height 14
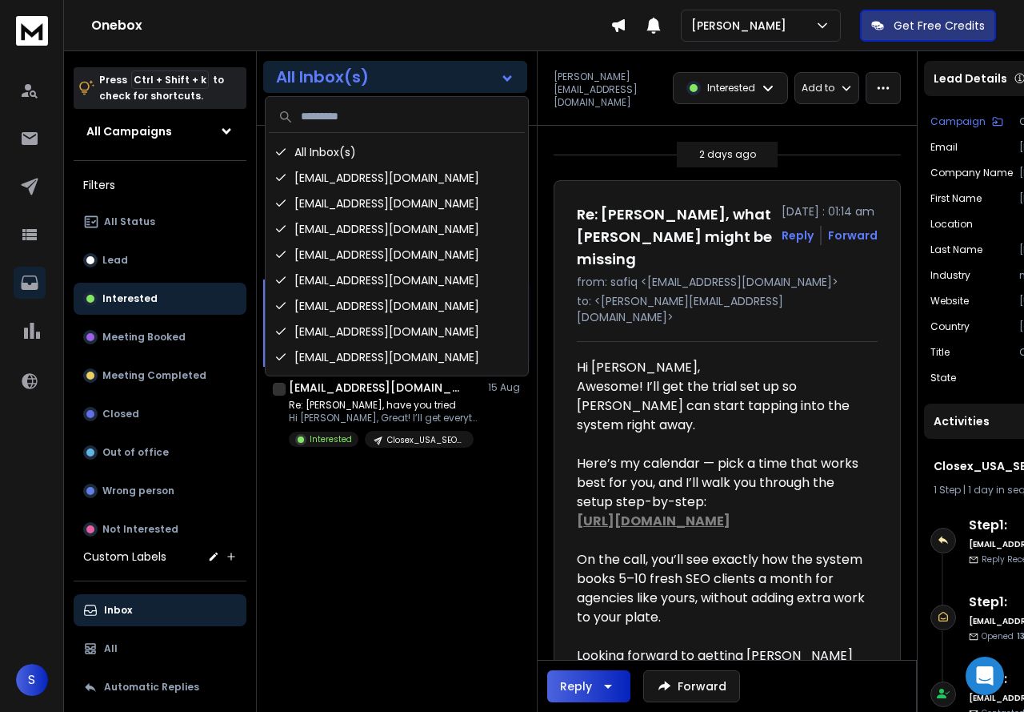
click at [508, 78] on icon at bounding box center [507, 78] width 14 height 14
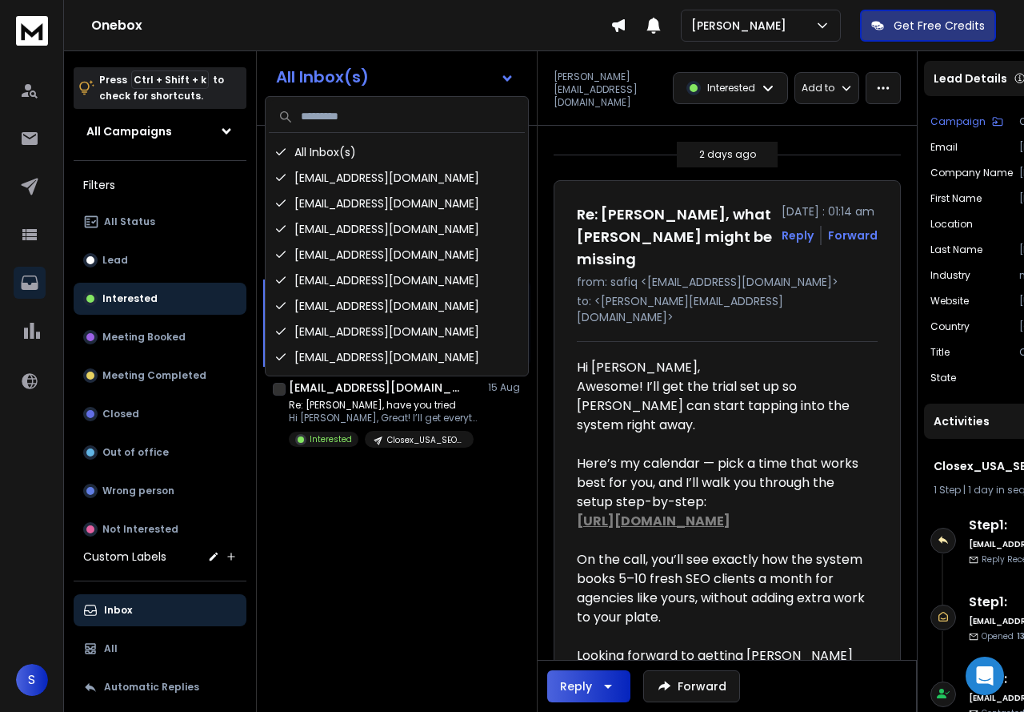
click at [998, 75] on p "Lead Details" at bounding box center [971, 78] width 74 height 16
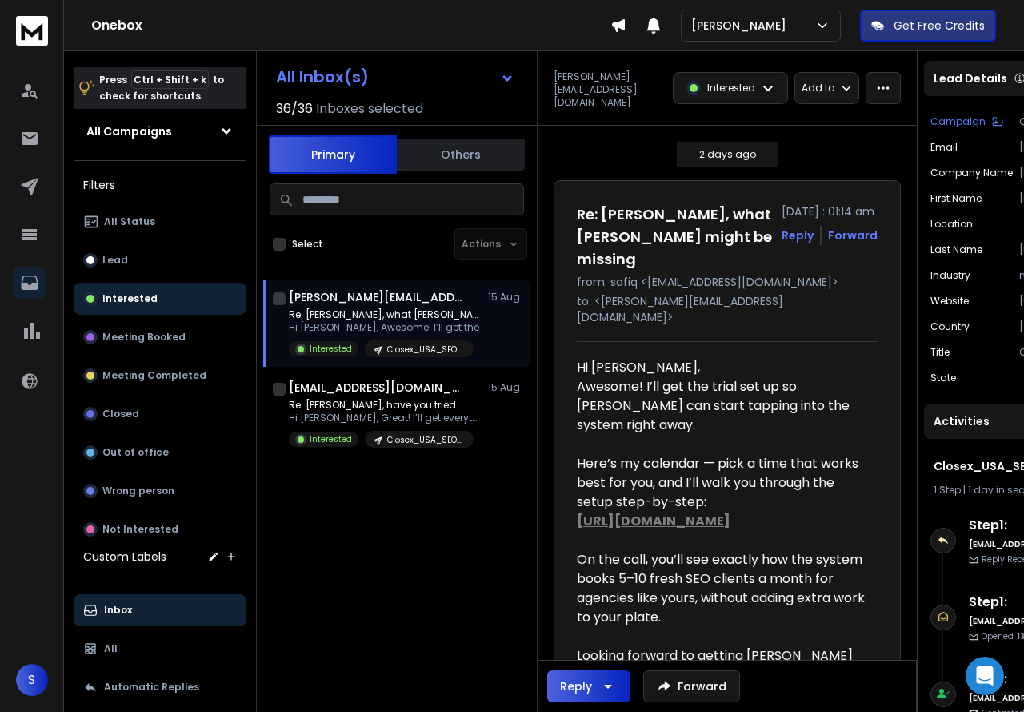
scroll to position [0, 0]
click at [622, 203] on h1 "Re: Guido, what BONAPARTE might be missing" at bounding box center [674, 236] width 195 height 67
copy h1 "Guido"
click at [30, 232] on icon at bounding box center [29, 234] width 19 height 19
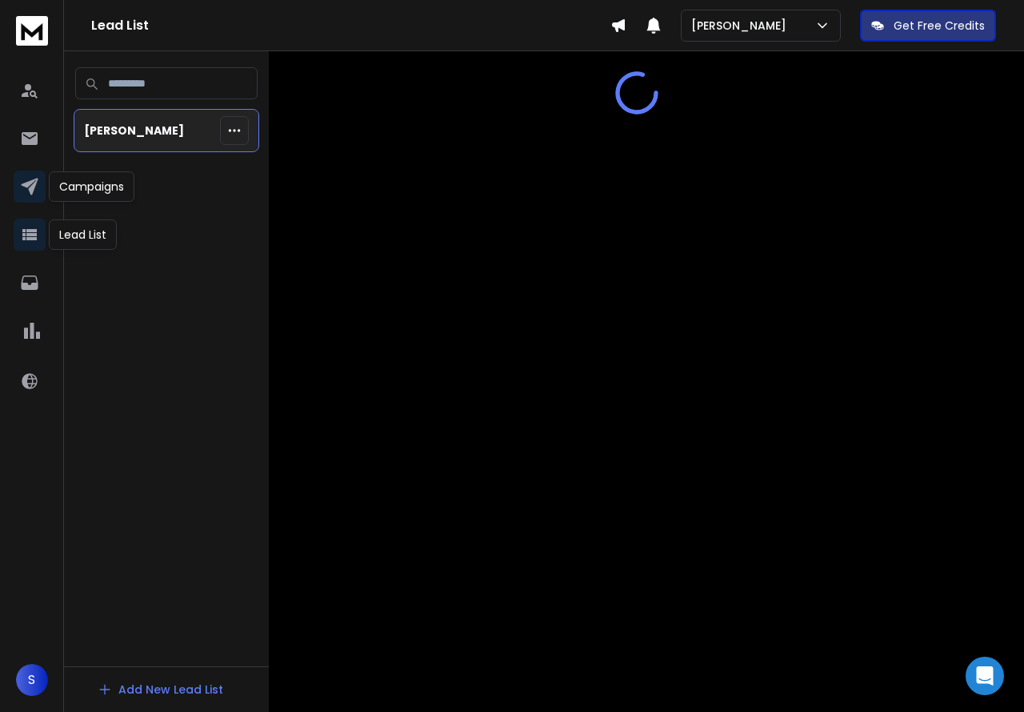
click at [33, 181] on icon at bounding box center [29, 186] width 17 height 17
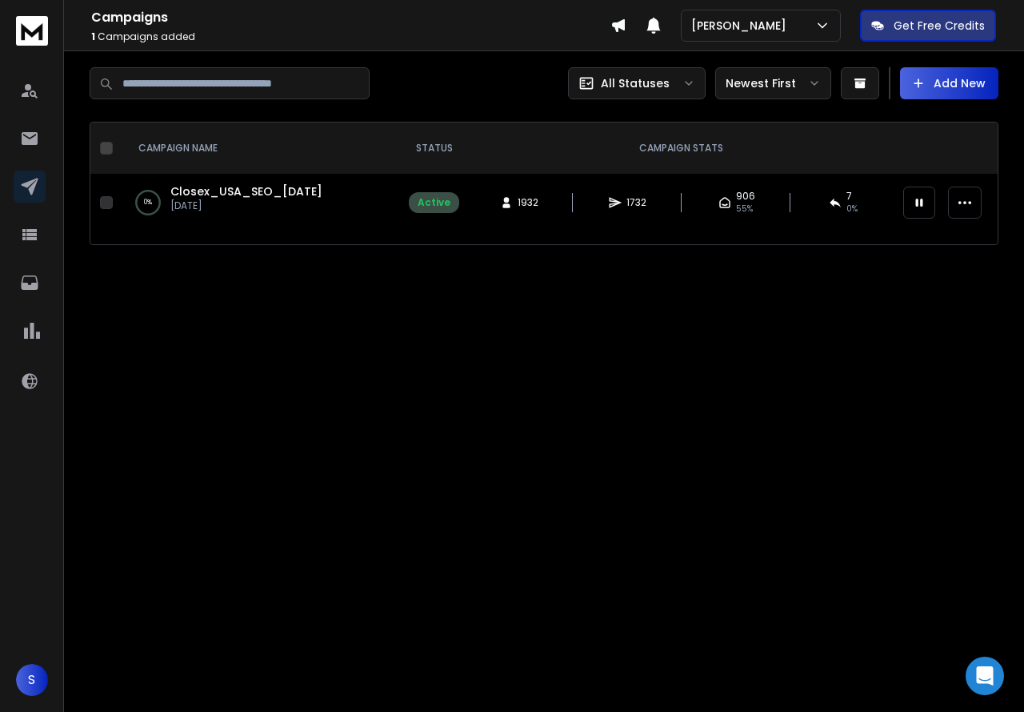
click at [245, 206] on p "[DATE]" at bounding box center [246, 205] width 152 height 13
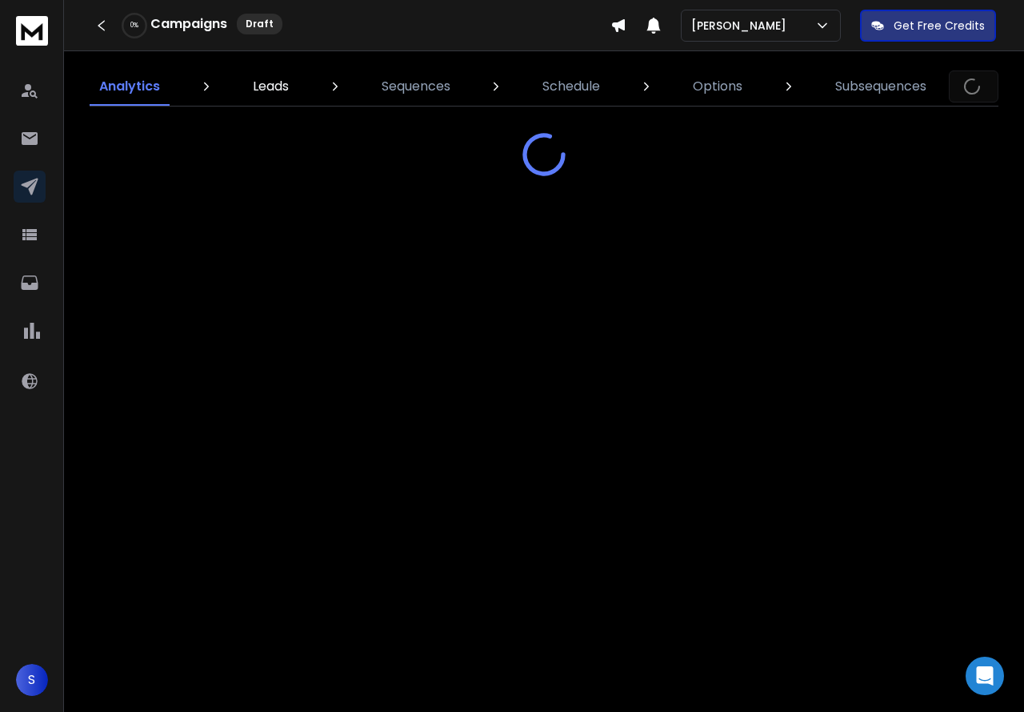
click at [268, 81] on p "Leads" at bounding box center [271, 86] width 36 height 19
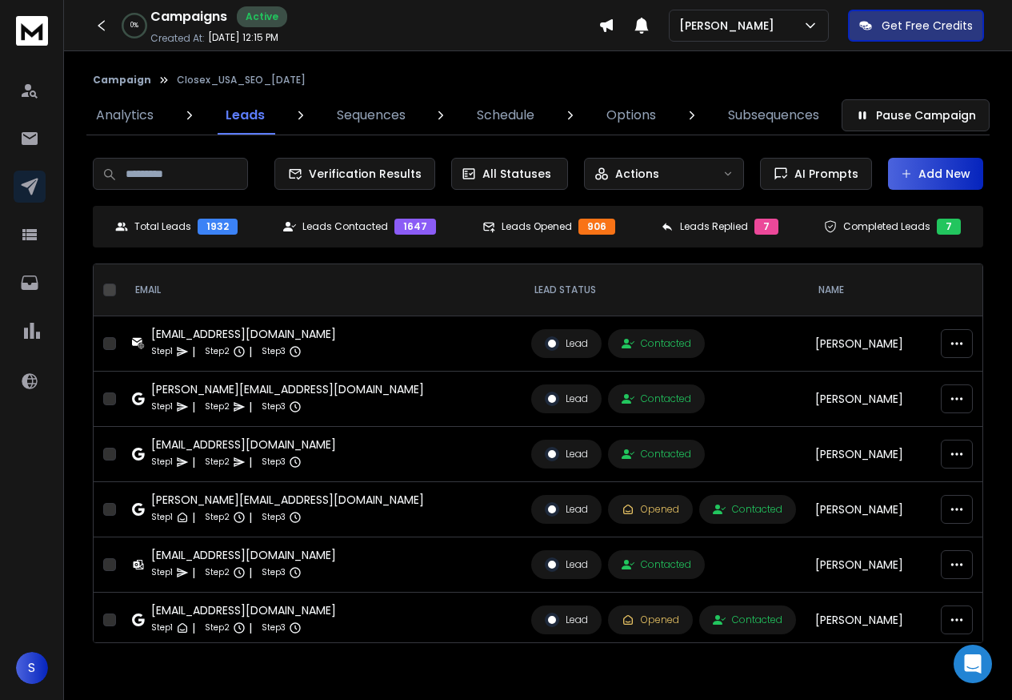
click at [174, 174] on input at bounding box center [170, 174] width 155 height 32
paste input "*****"
type input "*****"
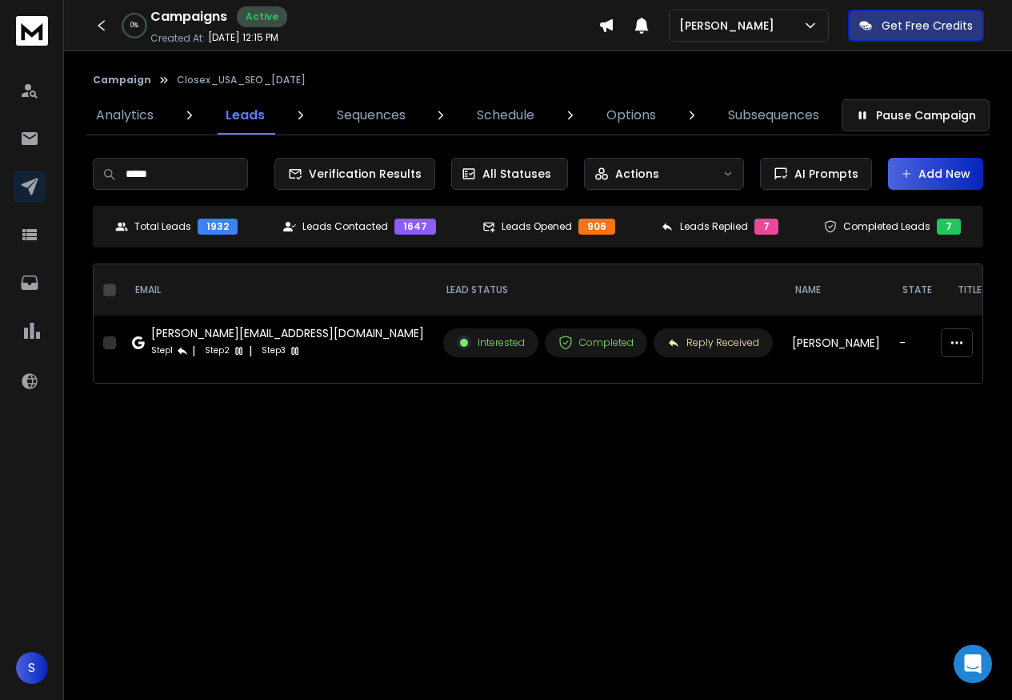
click at [783, 362] on td "Guido Rossetti" at bounding box center [836, 342] width 107 height 54
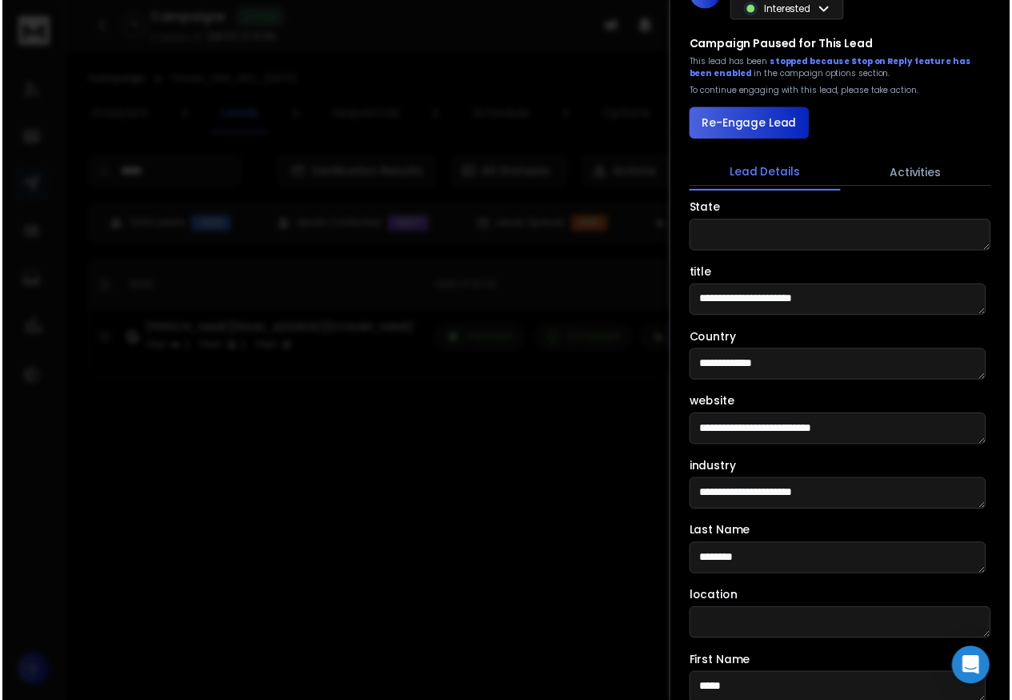
scroll to position [45, 0]
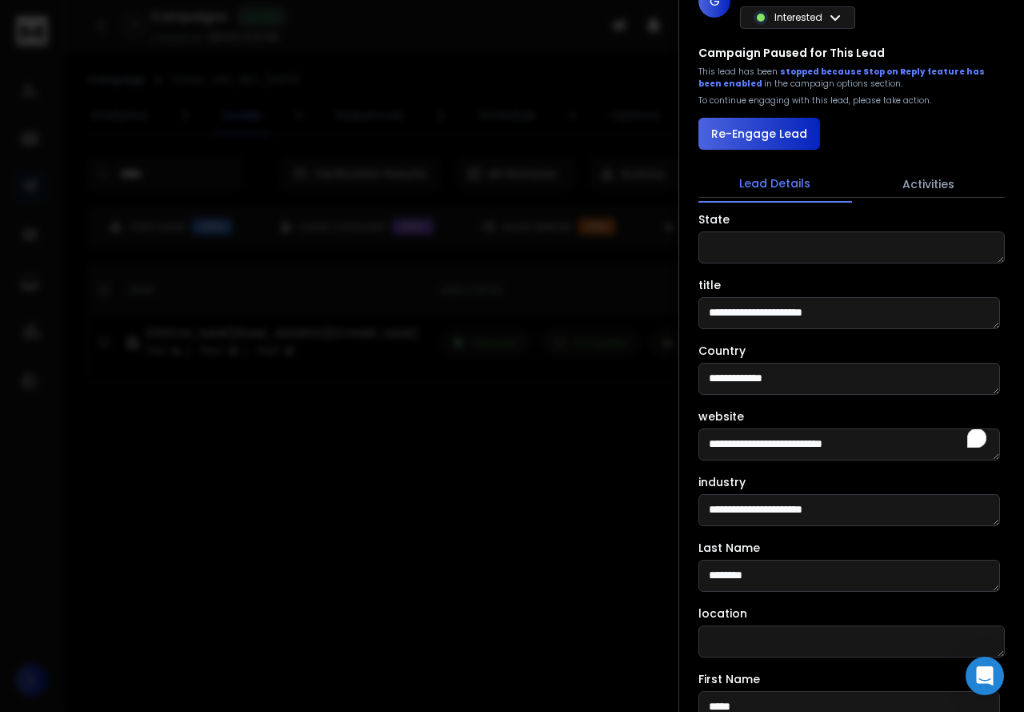
drag, startPoint x: 900, startPoint y: 442, endPoint x: 667, endPoint y: 444, distance: 233.7
click at [667, 444] on body "Your warmest leads are on your site – Turn visits into conversations Reach Out …" at bounding box center [506, 356] width 1012 height 712
drag, startPoint x: 359, startPoint y: 231, endPoint x: 368, endPoint y: 302, distance: 71.0
click at [359, 232] on div at bounding box center [512, 356] width 1024 height 712
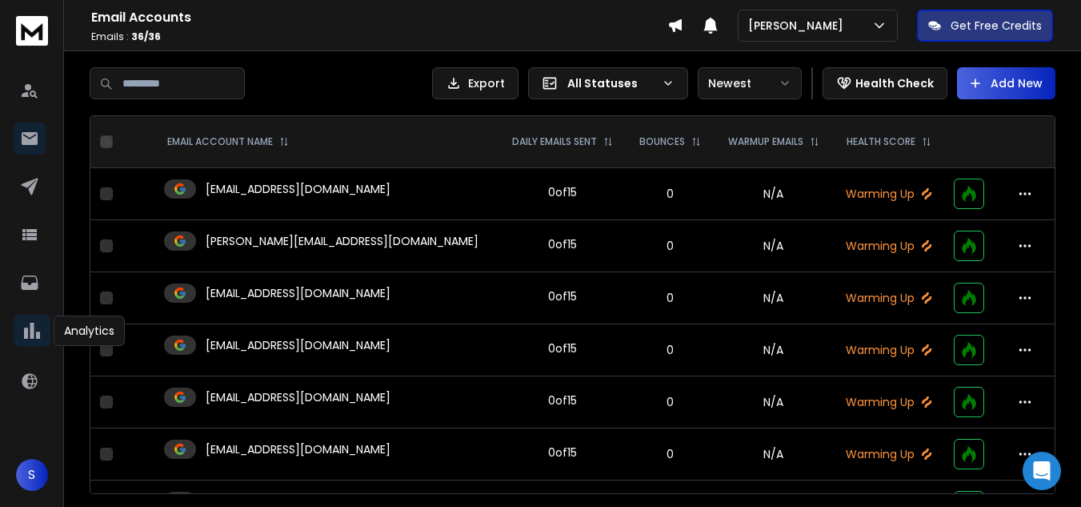
click at [27, 334] on icon at bounding box center [32, 331] width 16 height 16
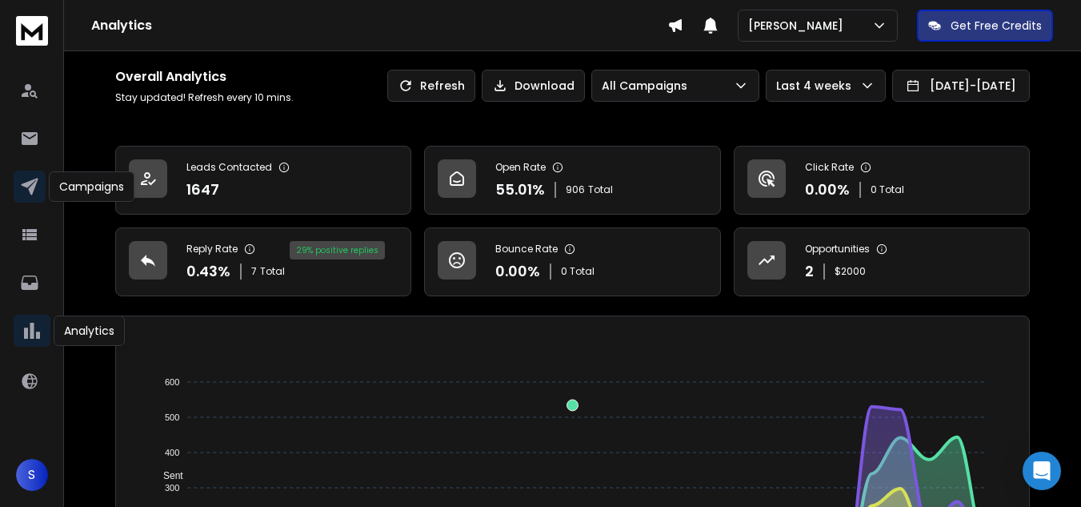
click at [33, 185] on icon at bounding box center [29, 186] width 17 height 17
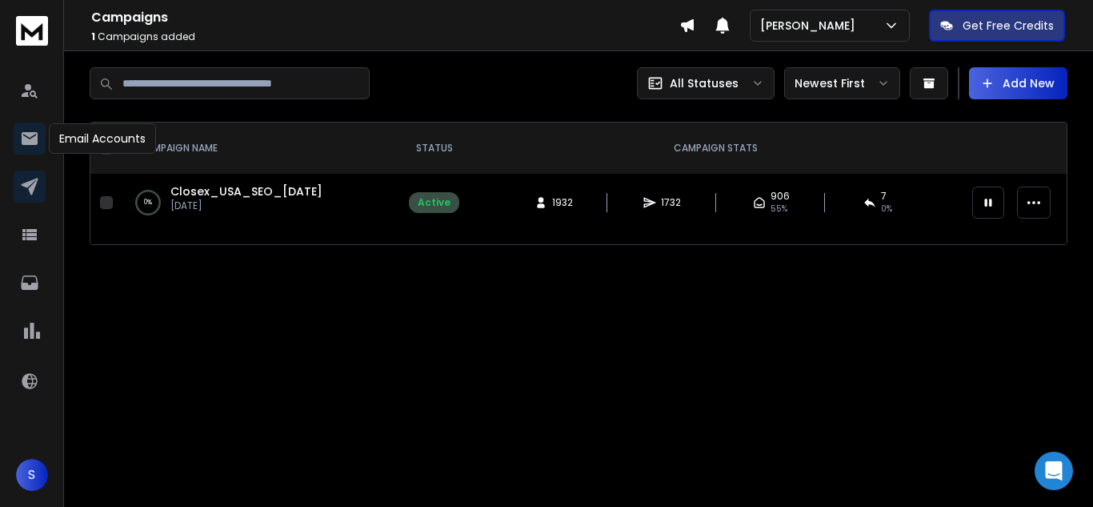
click at [31, 142] on icon at bounding box center [30, 138] width 16 height 13
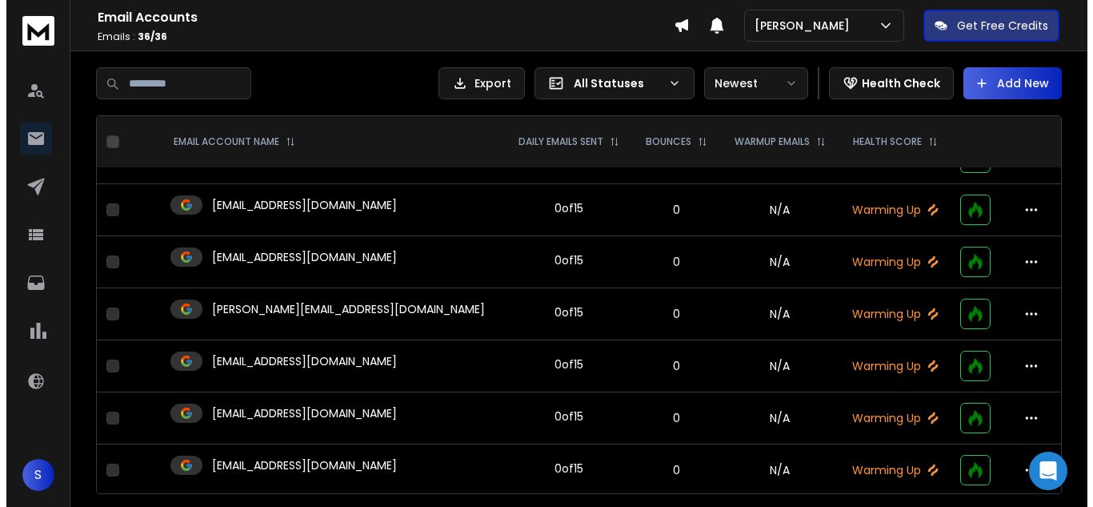
scroll to position [320, 0]
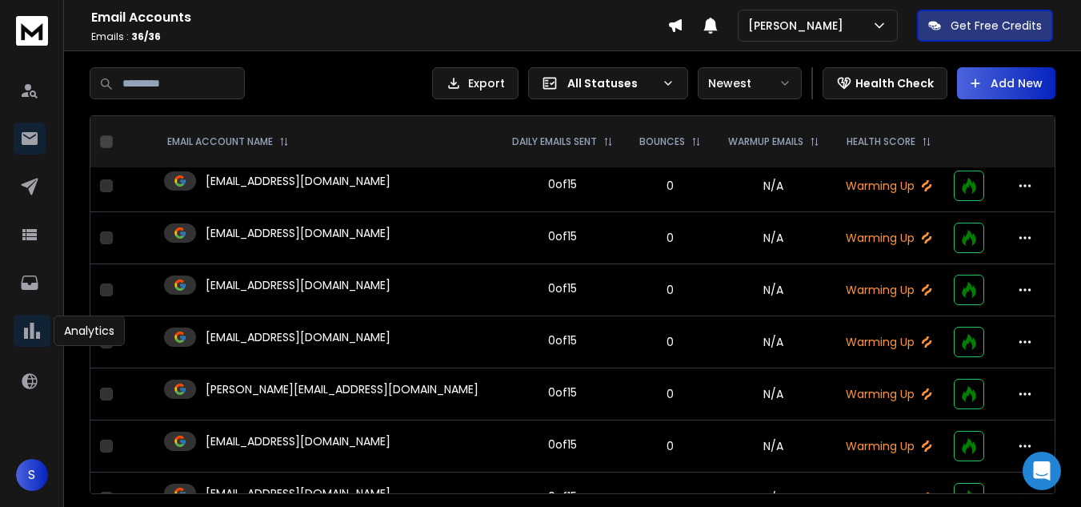
click at [34, 323] on icon at bounding box center [32, 331] width 16 height 16
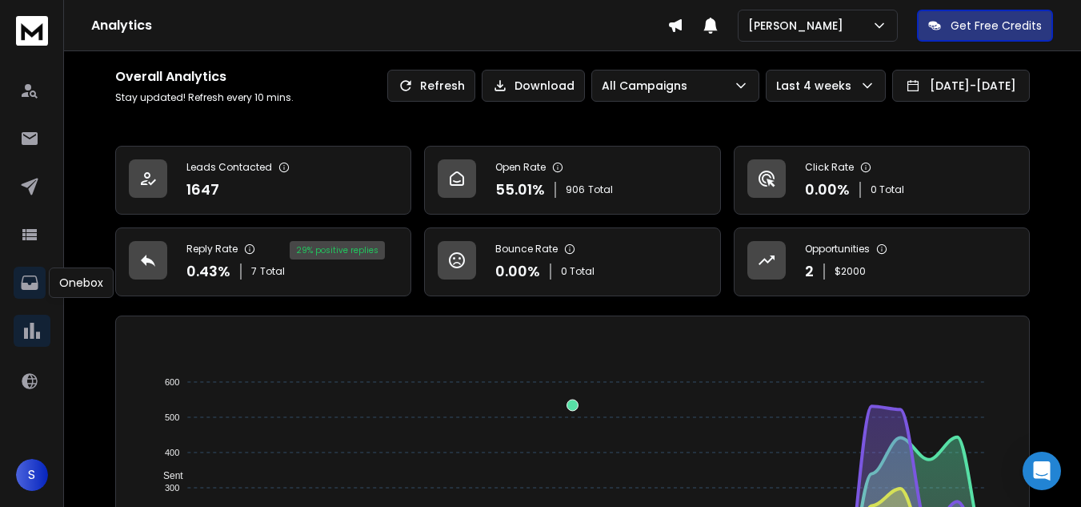
click at [35, 274] on icon at bounding box center [29, 282] width 19 height 19
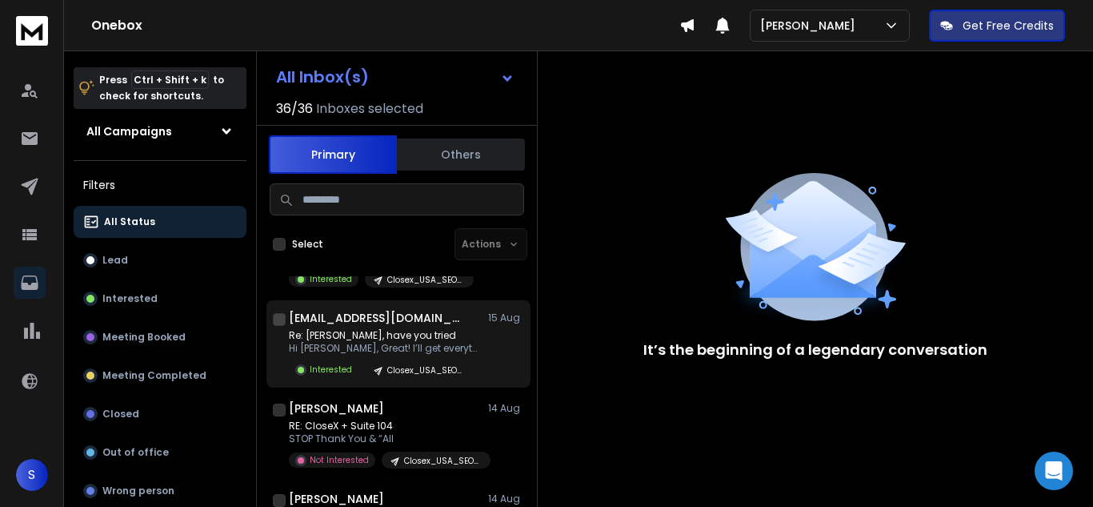
scroll to position [80, 0]
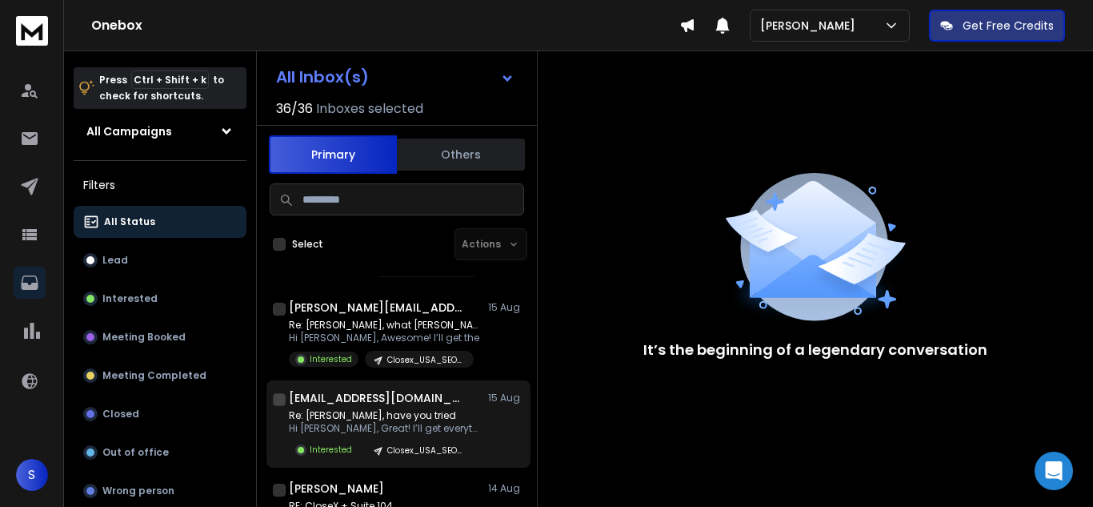
click at [463, 397] on div "haris@scalablemedia.io 15 Aug" at bounding box center [406, 398] width 235 height 16
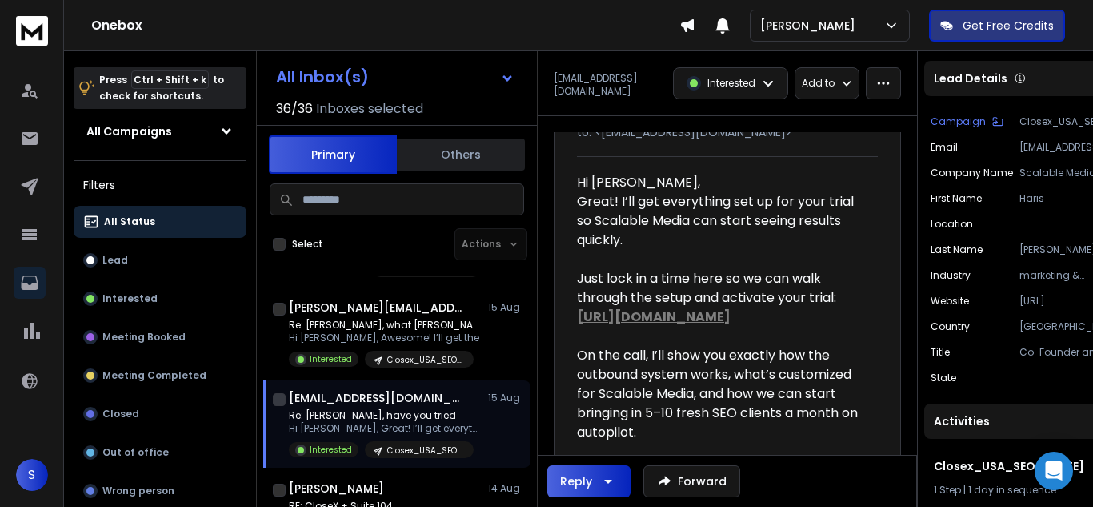
scroll to position [160, 0]
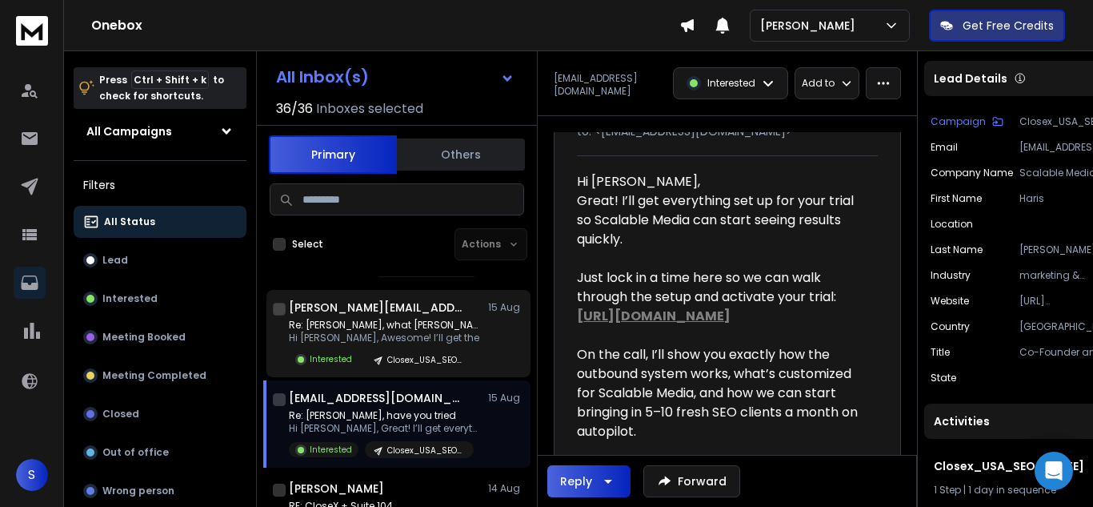
click at [409, 312] on h1 "[PERSON_NAME][EMAIL_ADDRESS][DOMAIN_NAME]" at bounding box center [377, 307] width 176 height 16
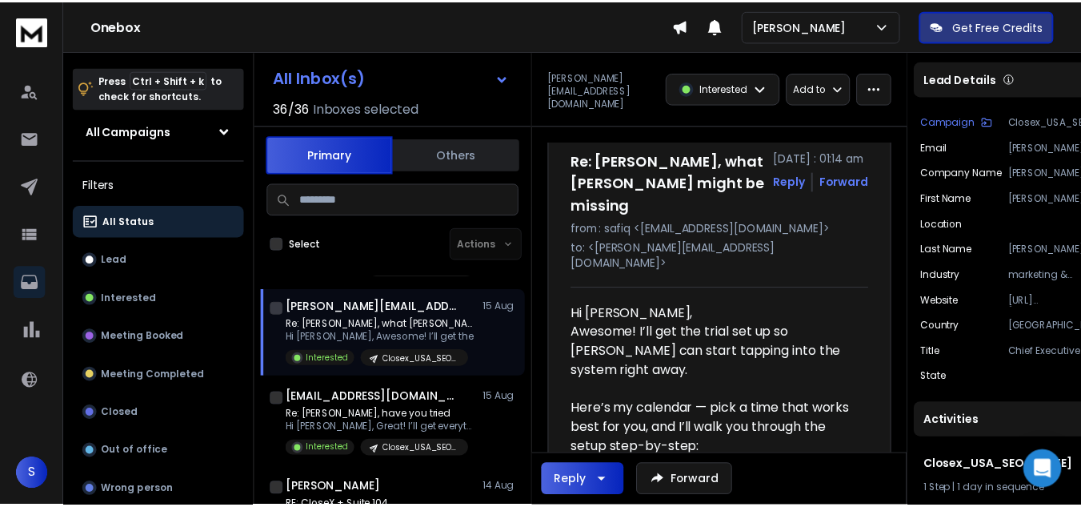
scroll to position [80, 0]
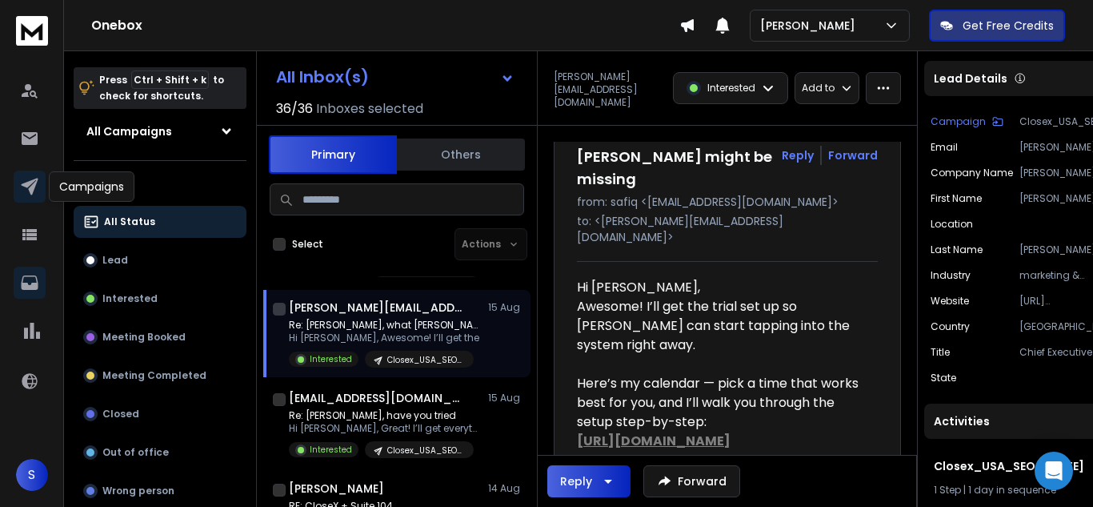
click at [26, 185] on icon at bounding box center [29, 186] width 17 height 17
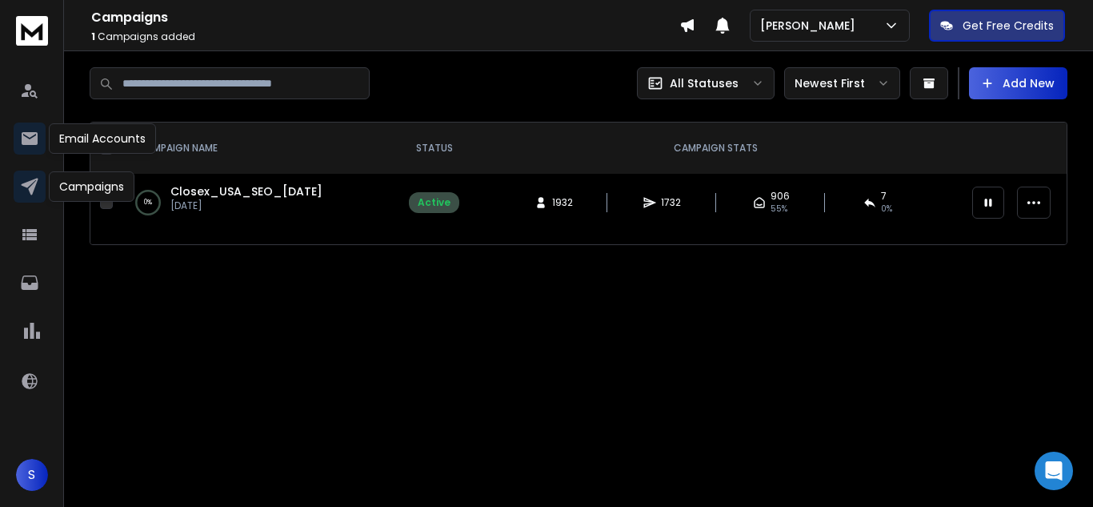
click at [30, 129] on icon at bounding box center [29, 138] width 19 height 19
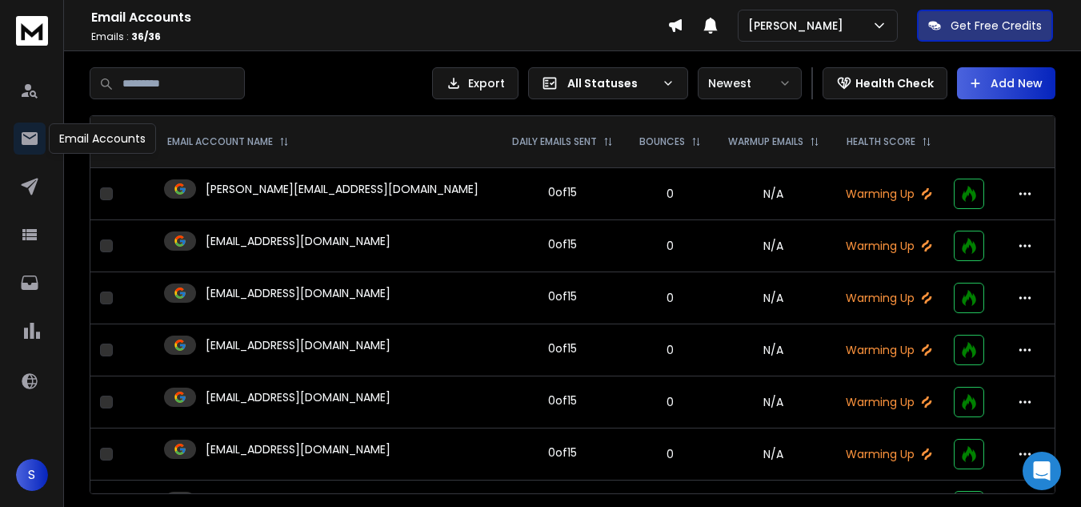
scroll to position [80, 0]
